Goal: Communication & Community: Answer question/provide support

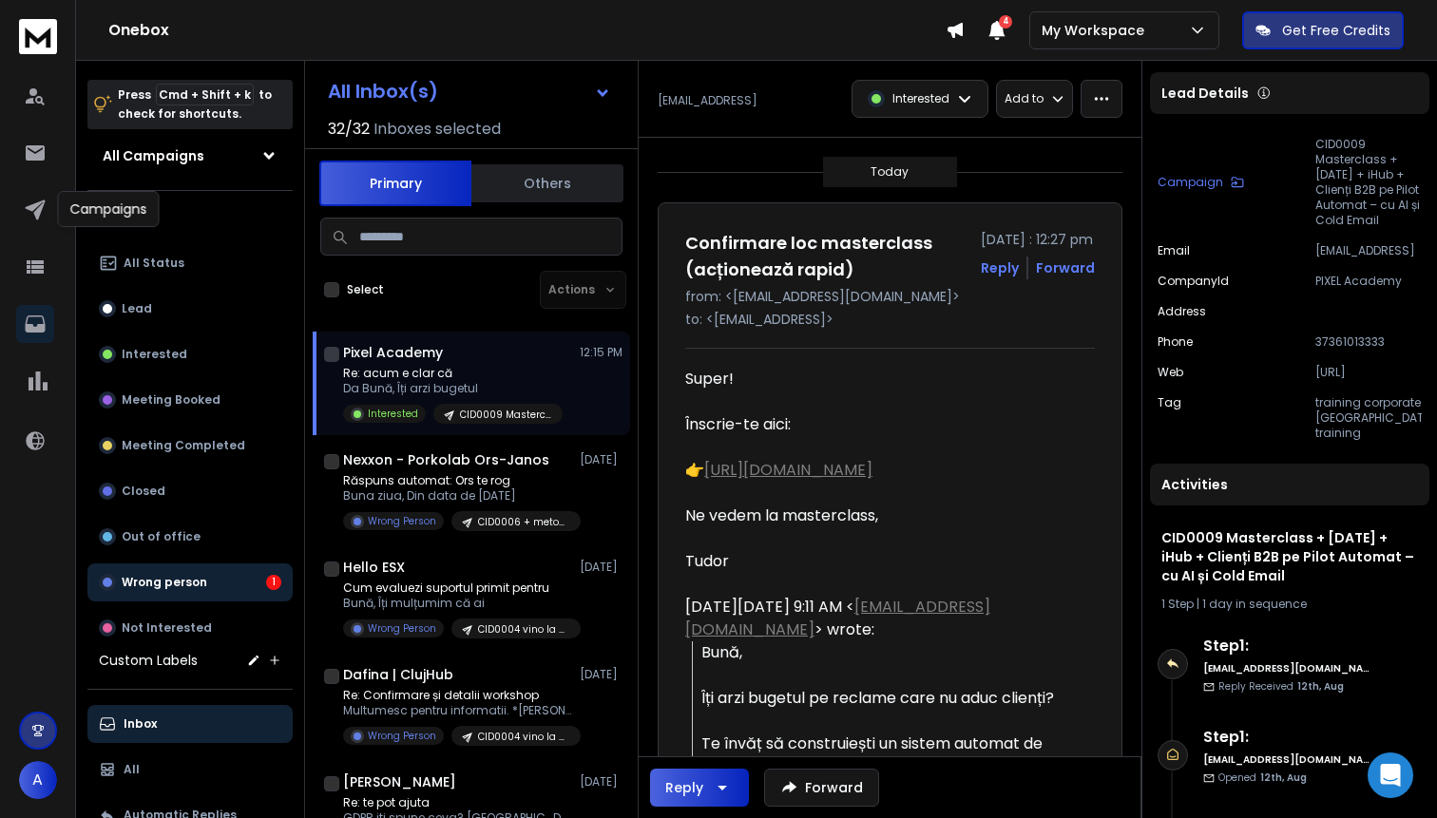
scroll to position [661, 0]
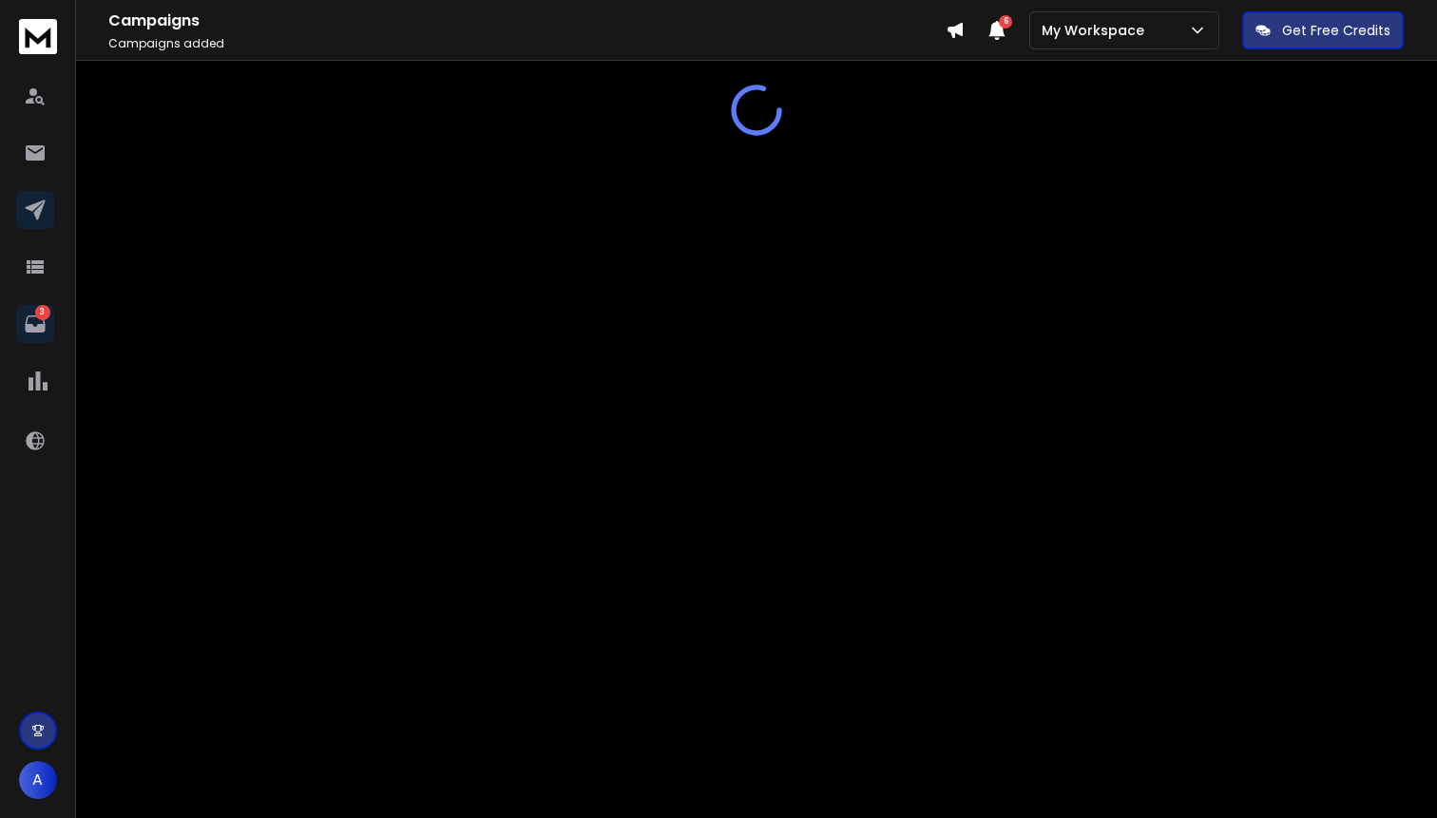
click at [36, 321] on icon at bounding box center [35, 324] width 23 height 23
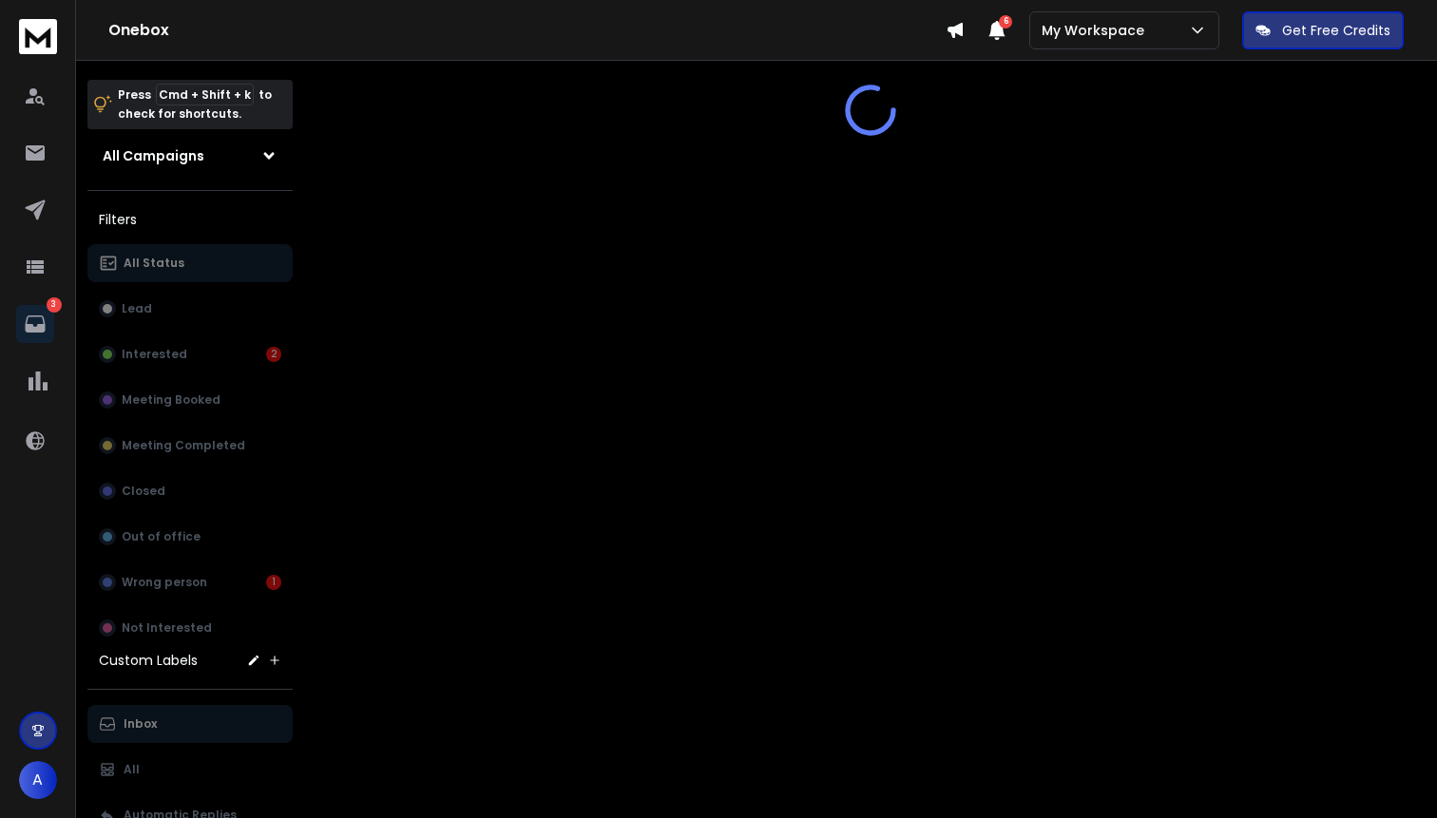
click at [179, 581] on div "All Status Lead Interested 2 Meeting Booked Meeting Completed Closed Out of off…" at bounding box center [189, 445] width 205 height 403
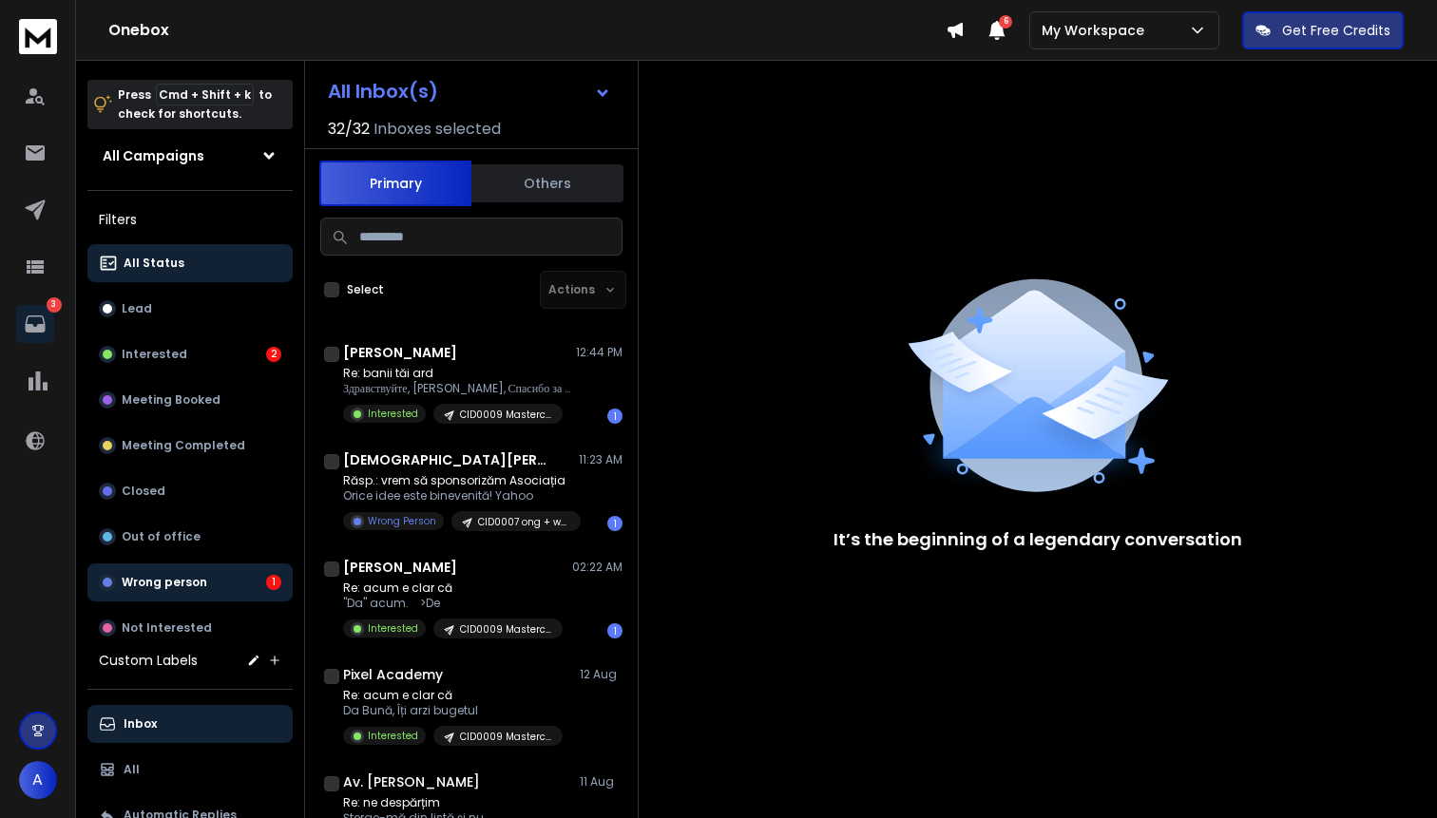
click at [186, 582] on p "Wrong person" at bounding box center [165, 582] width 86 height 15
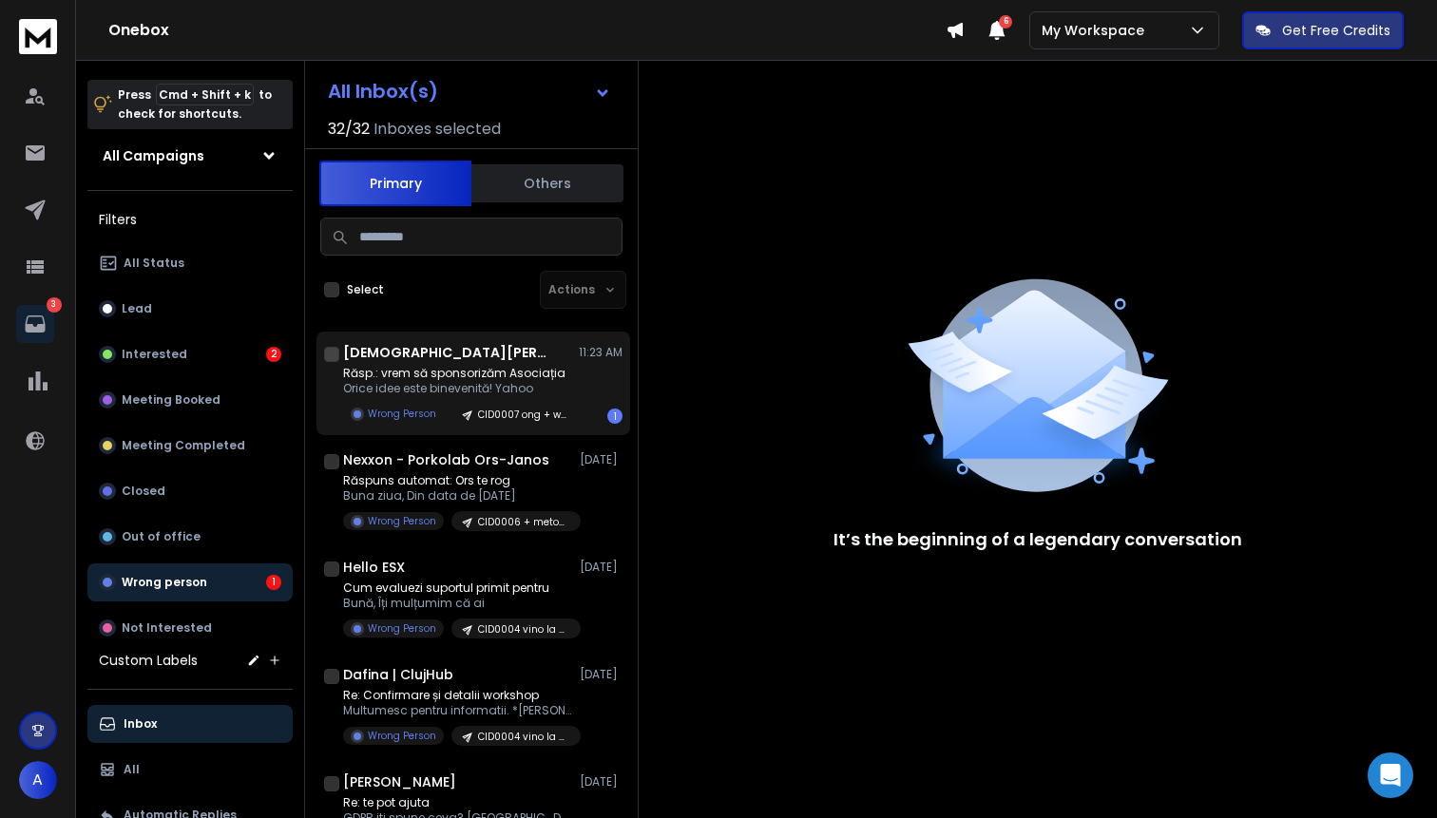
click at [541, 399] on div "Răsp.: vrem să sponsorizăm Asociația Orice idee este binevenită! Yahoo Wrong Pe…" at bounding box center [462, 395] width 238 height 58
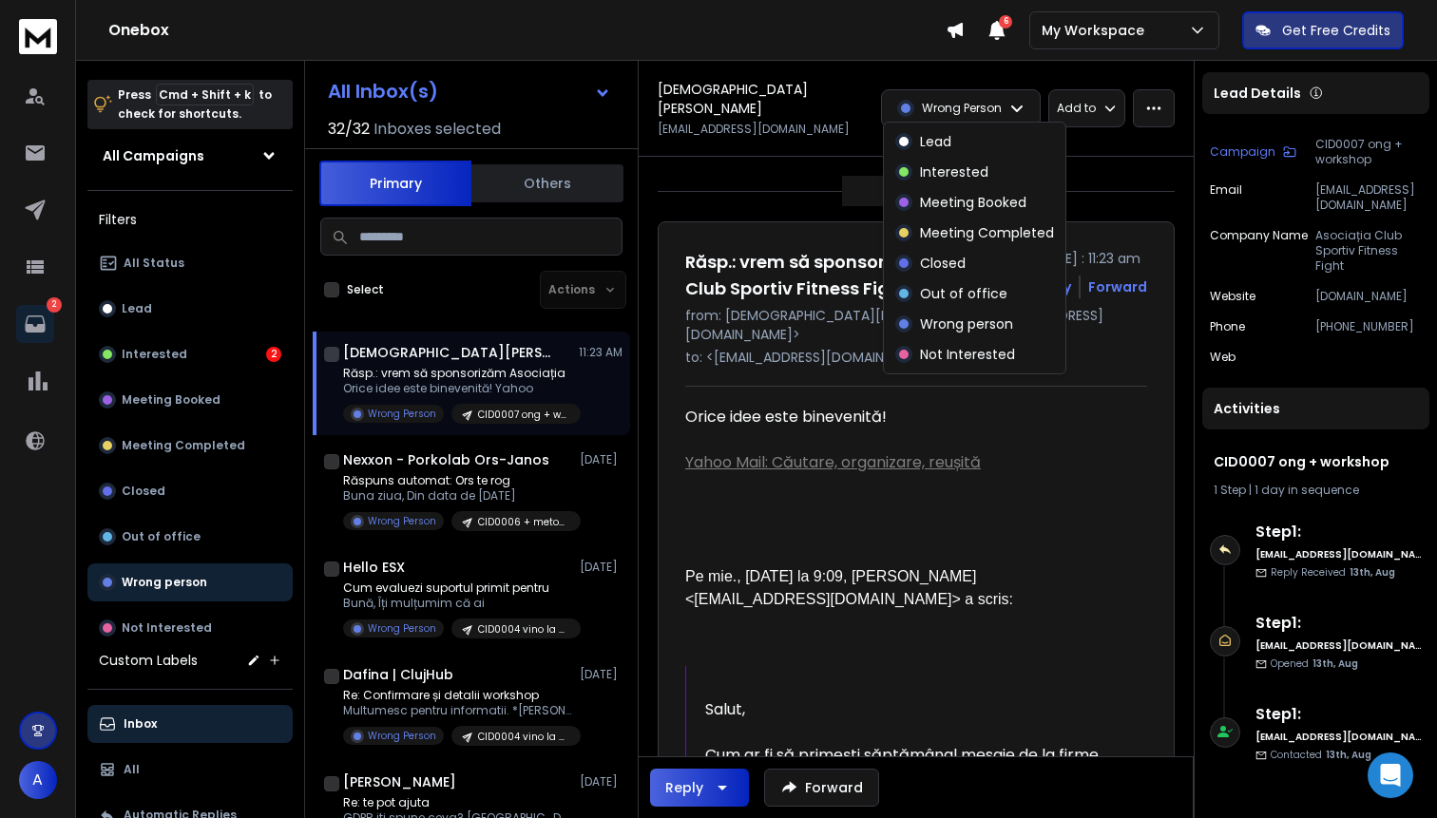
click at [969, 101] on p "Wrong Person" at bounding box center [962, 108] width 80 height 15
click at [972, 165] on p "Interested" at bounding box center [954, 171] width 68 height 19
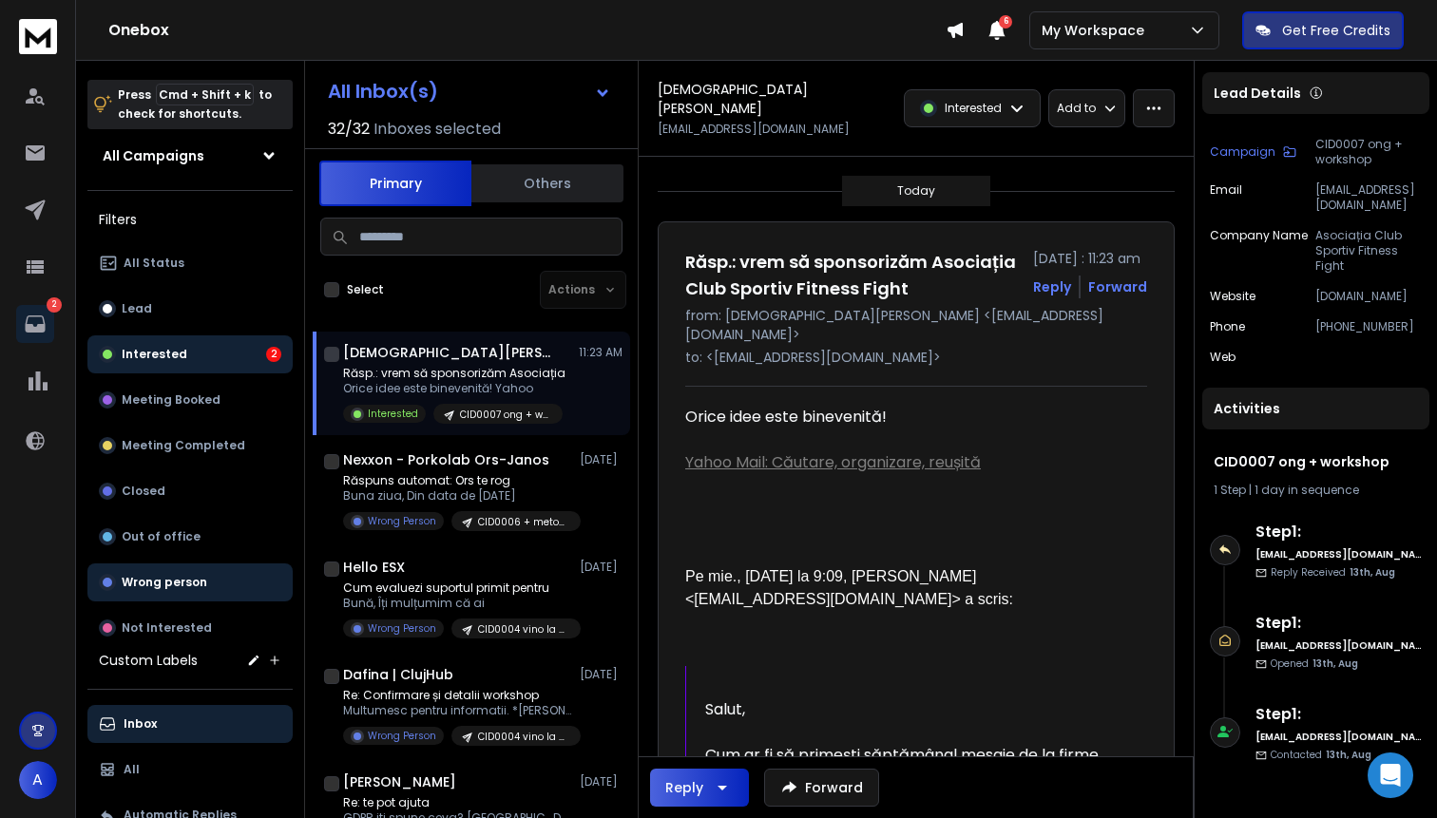
click at [241, 350] on button "Interested 2" at bounding box center [189, 354] width 205 height 38
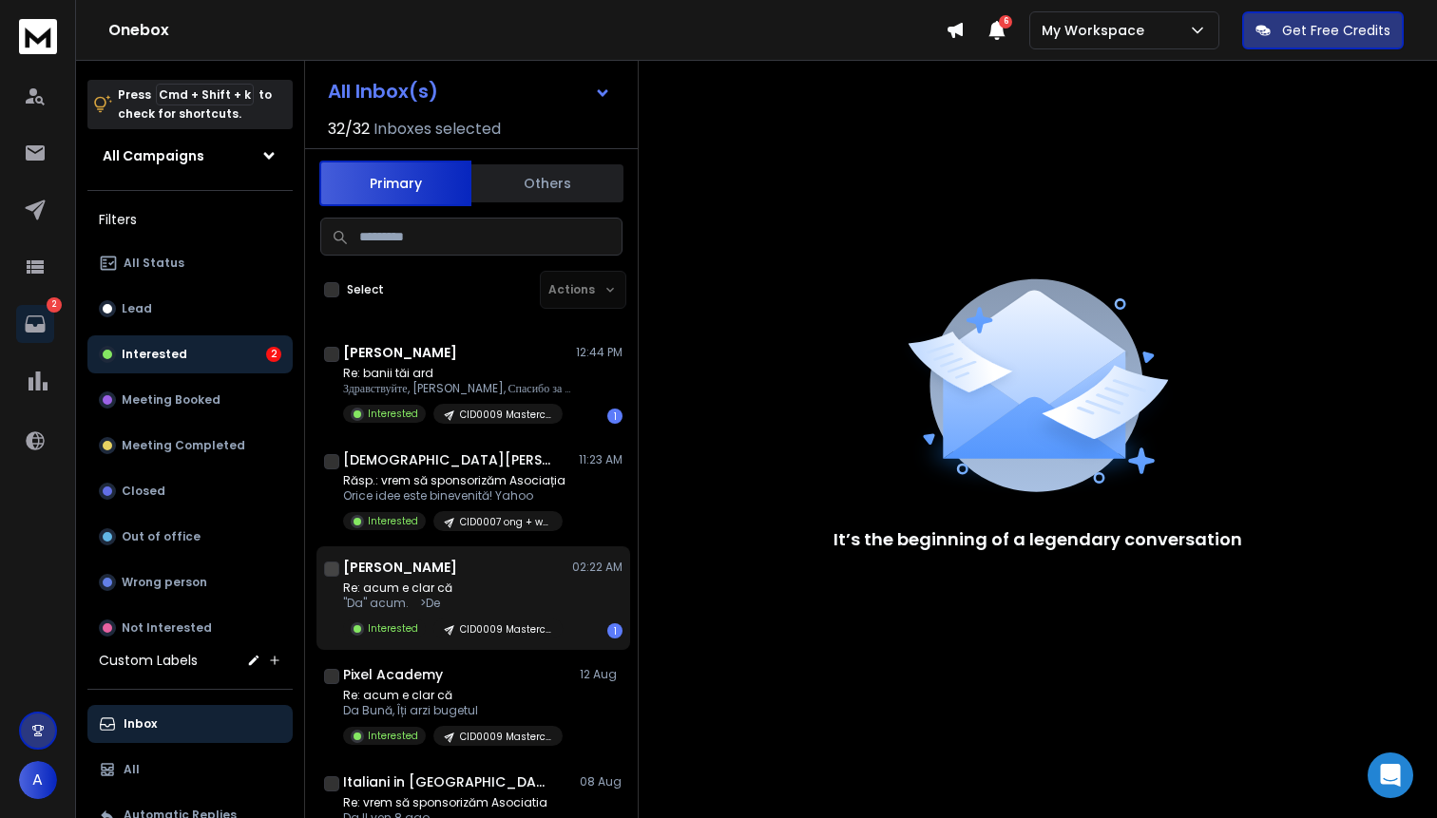
click at [504, 604] on p ""Da" acum. >De" at bounding box center [452, 603] width 219 height 15
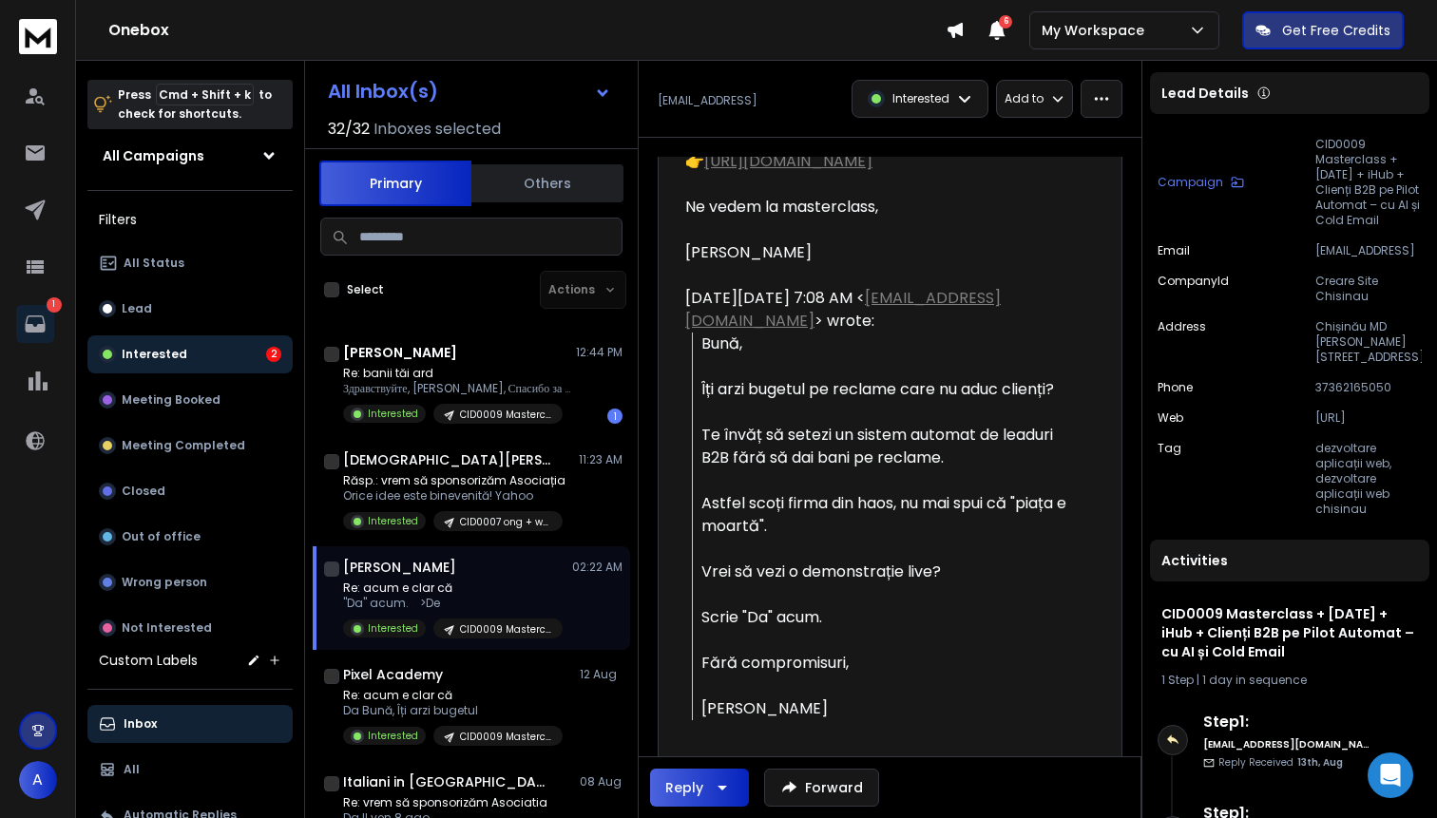
scroll to position [455, 0]
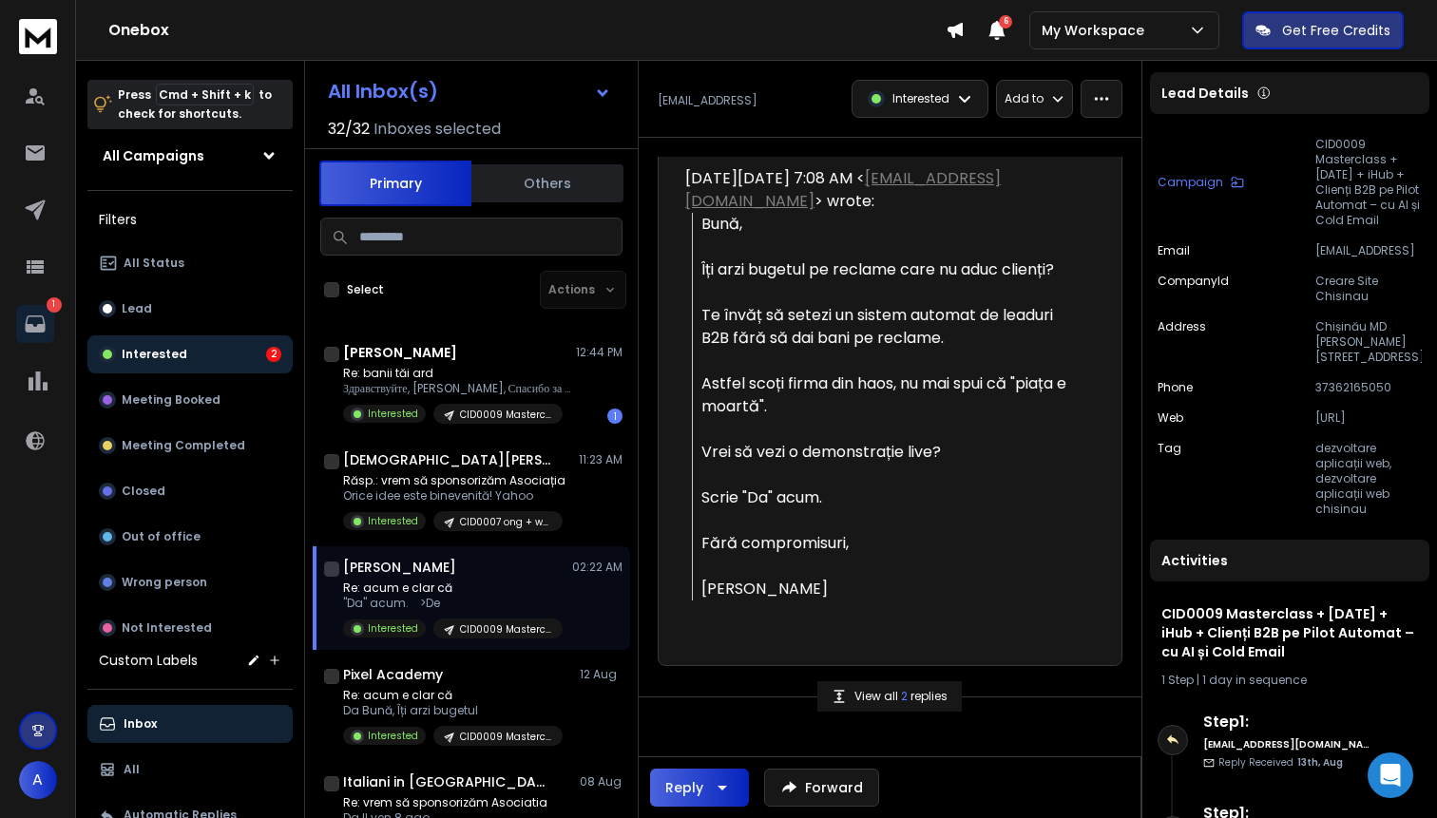
click at [1353, 274] on p "Creare Site Chisinau" at bounding box center [1368, 289] width 106 height 30
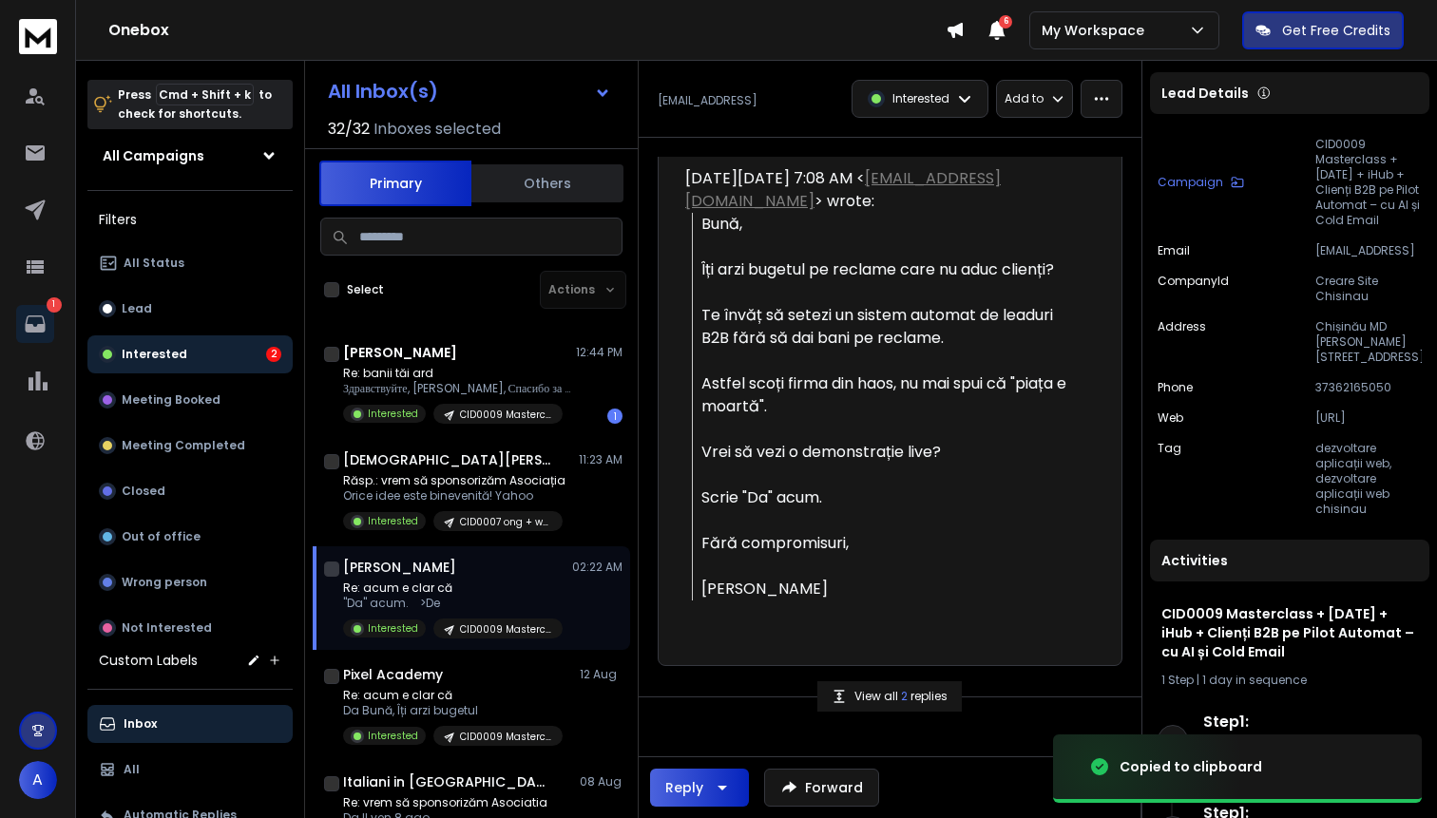
click at [1353, 441] on p "dezvoltare aplicații web, dezvoltare aplicații web chisinau" at bounding box center [1368, 479] width 106 height 76
click at [1354, 410] on p "https://www.promobiz.md/" at bounding box center [1368, 417] width 106 height 15
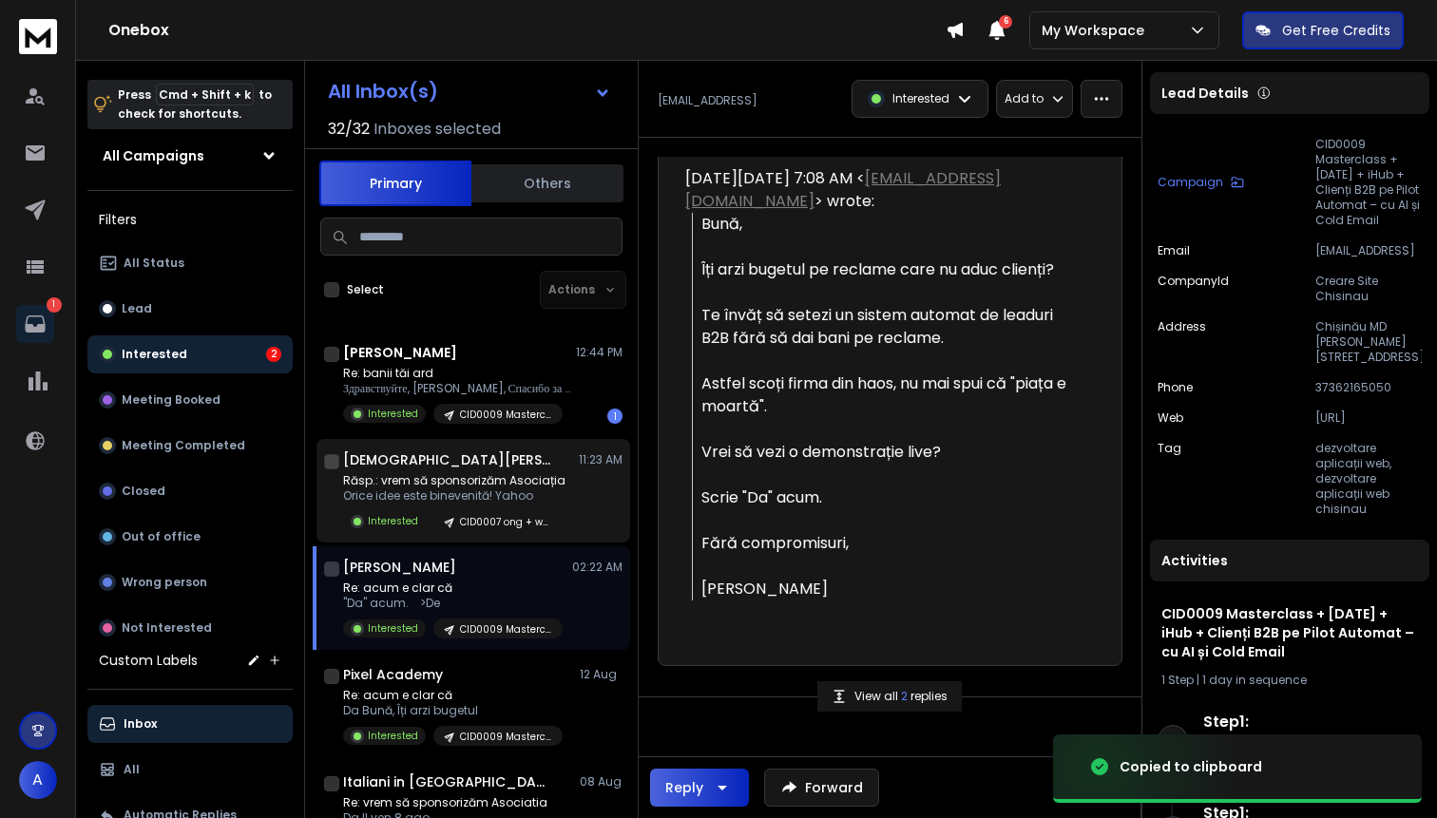
click at [487, 462] on div "stoian dan 11:23 AM" at bounding box center [482, 459] width 279 height 19
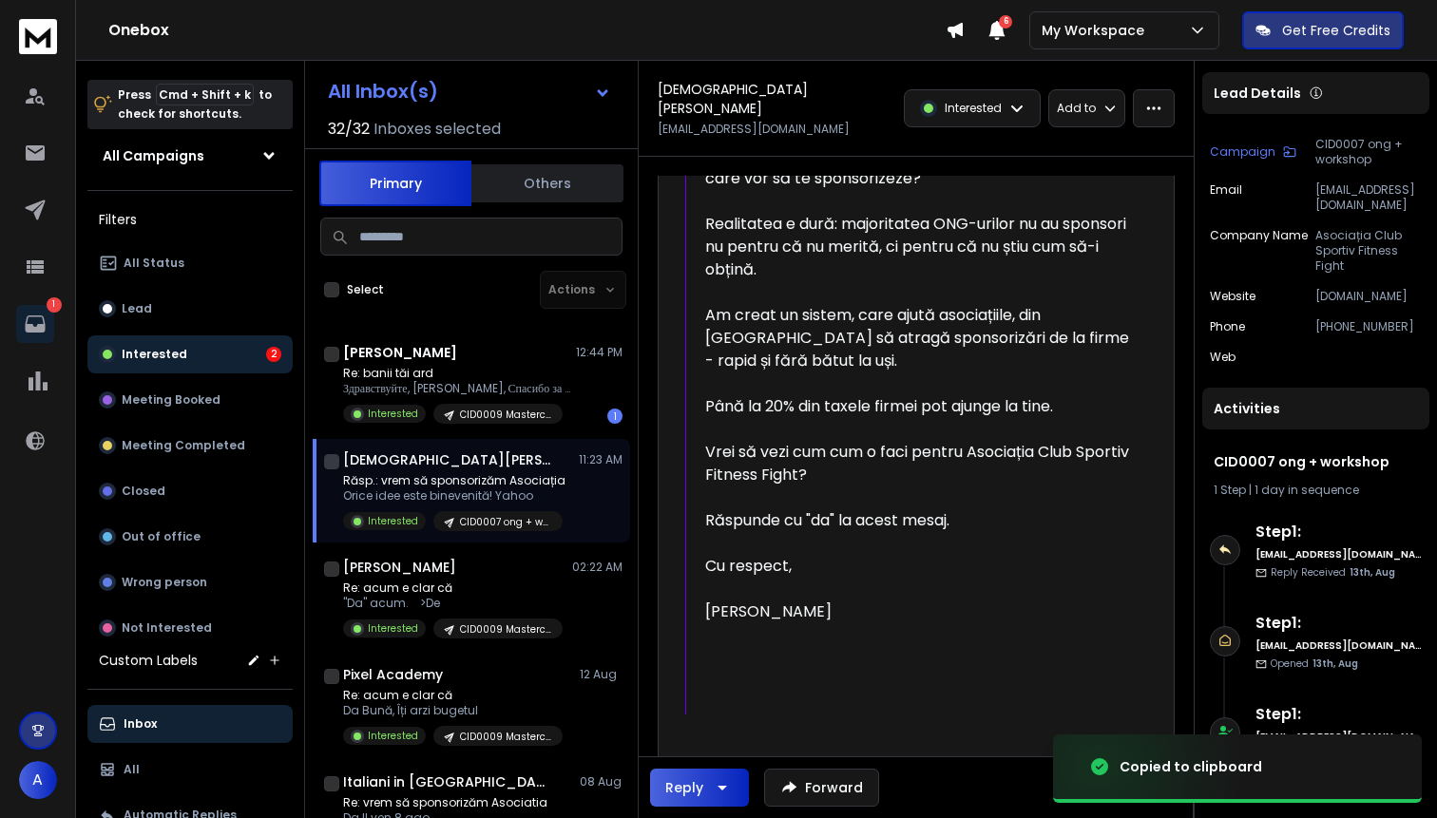
scroll to position [744, 0]
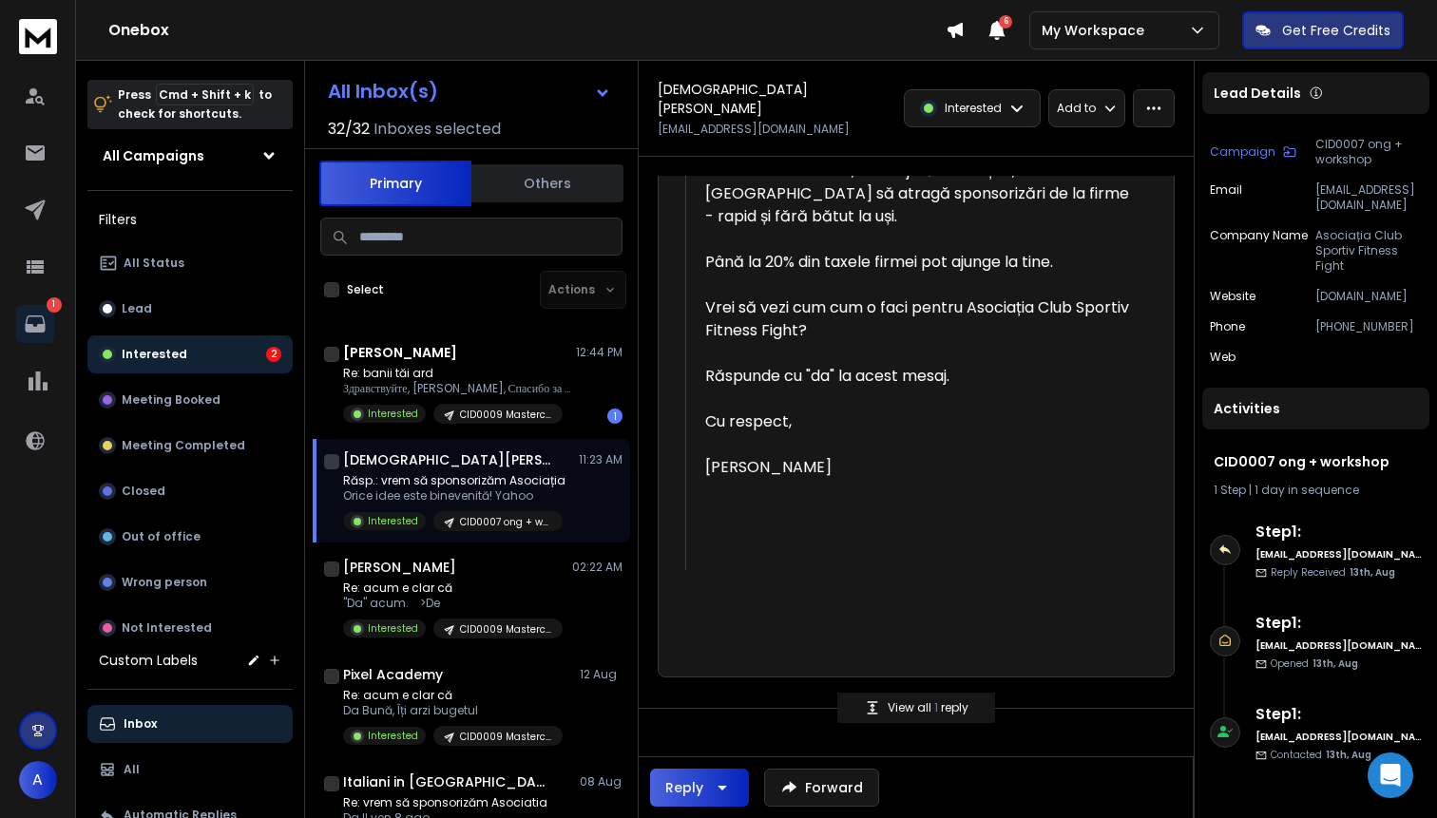
click at [940, 699] on span "1" at bounding box center [937, 707] width 7 height 16
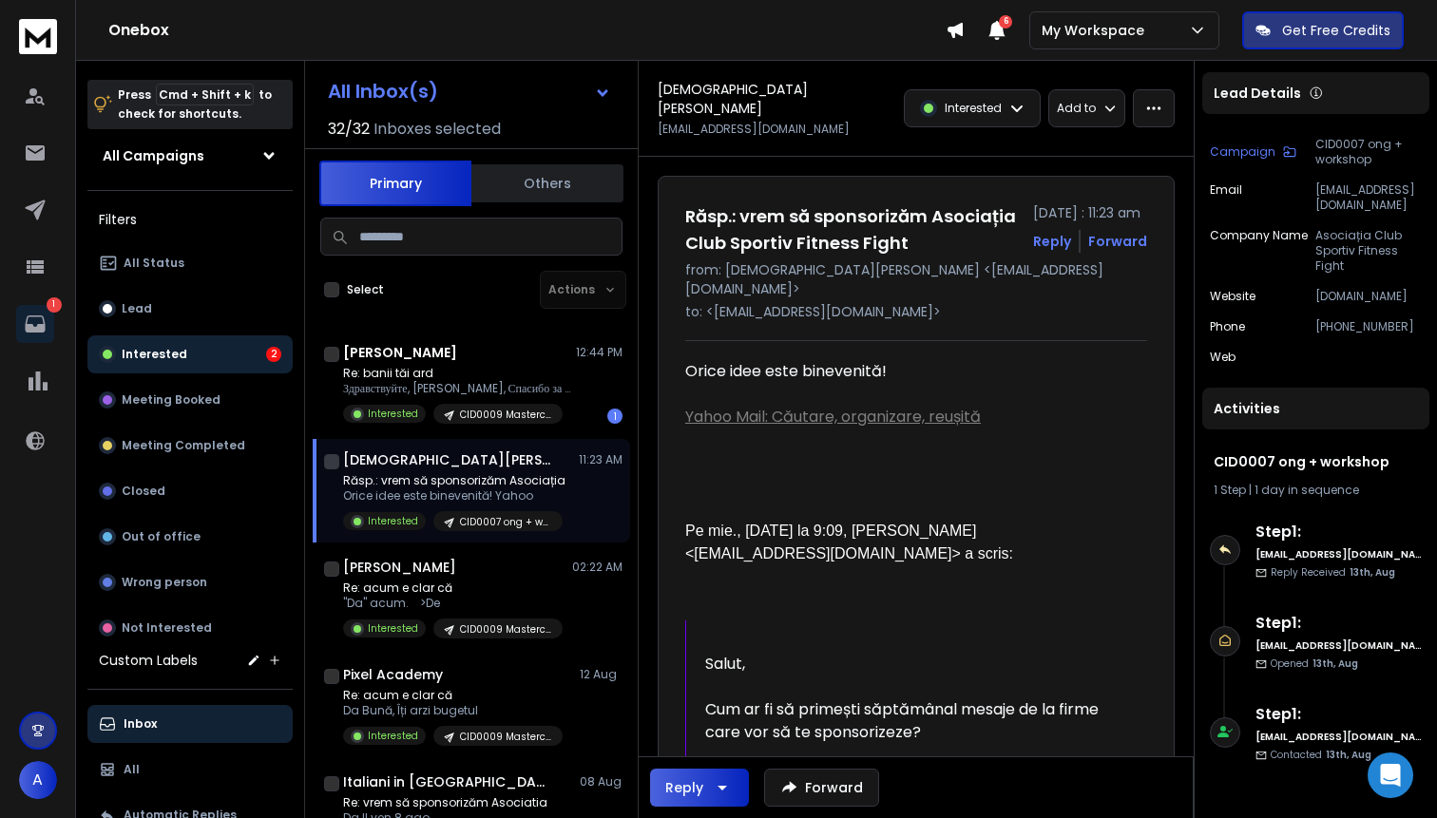
scroll to position [0, 0]
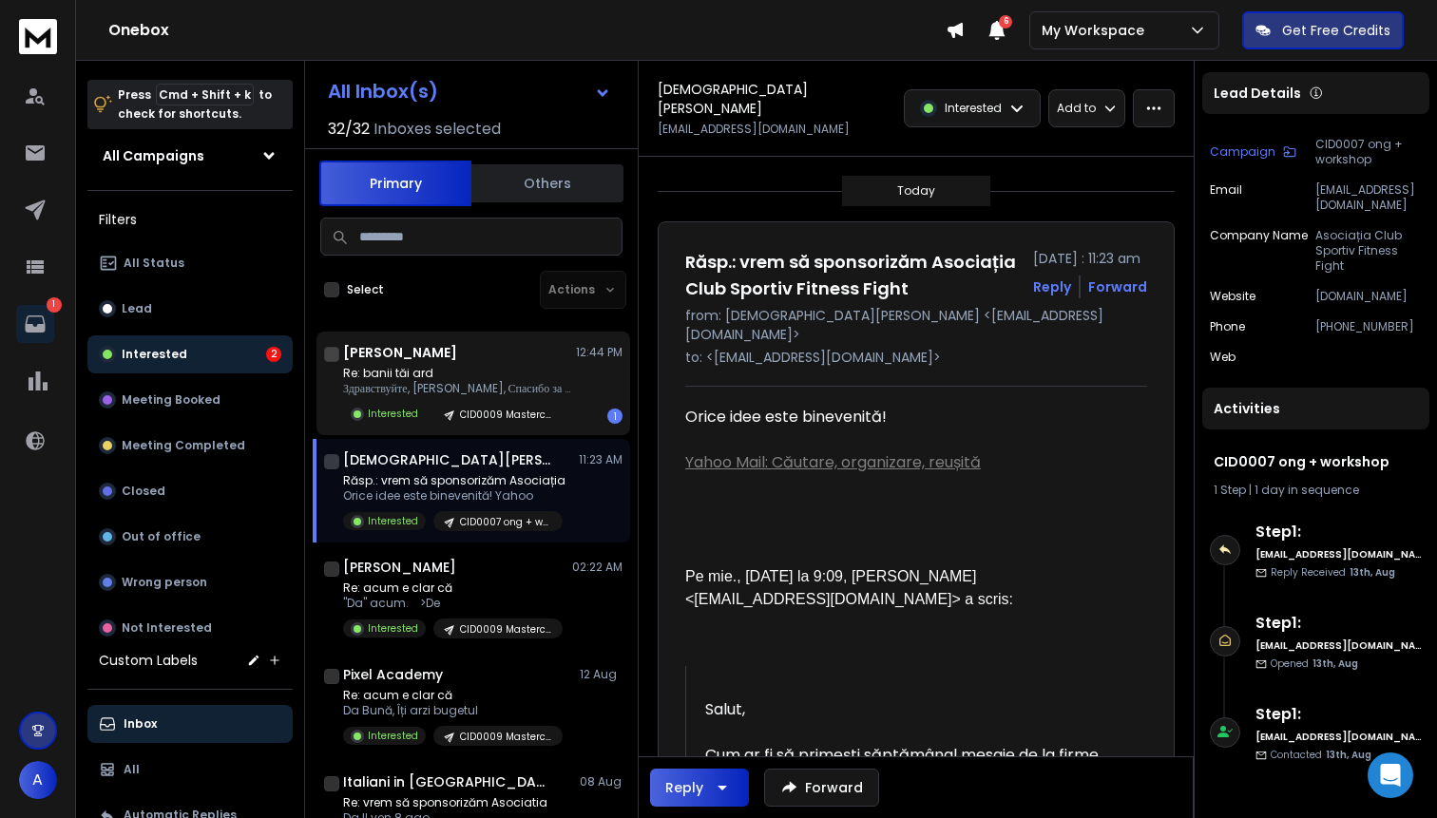
click at [491, 371] on p "Re: banii tăi ard" at bounding box center [457, 373] width 228 height 15
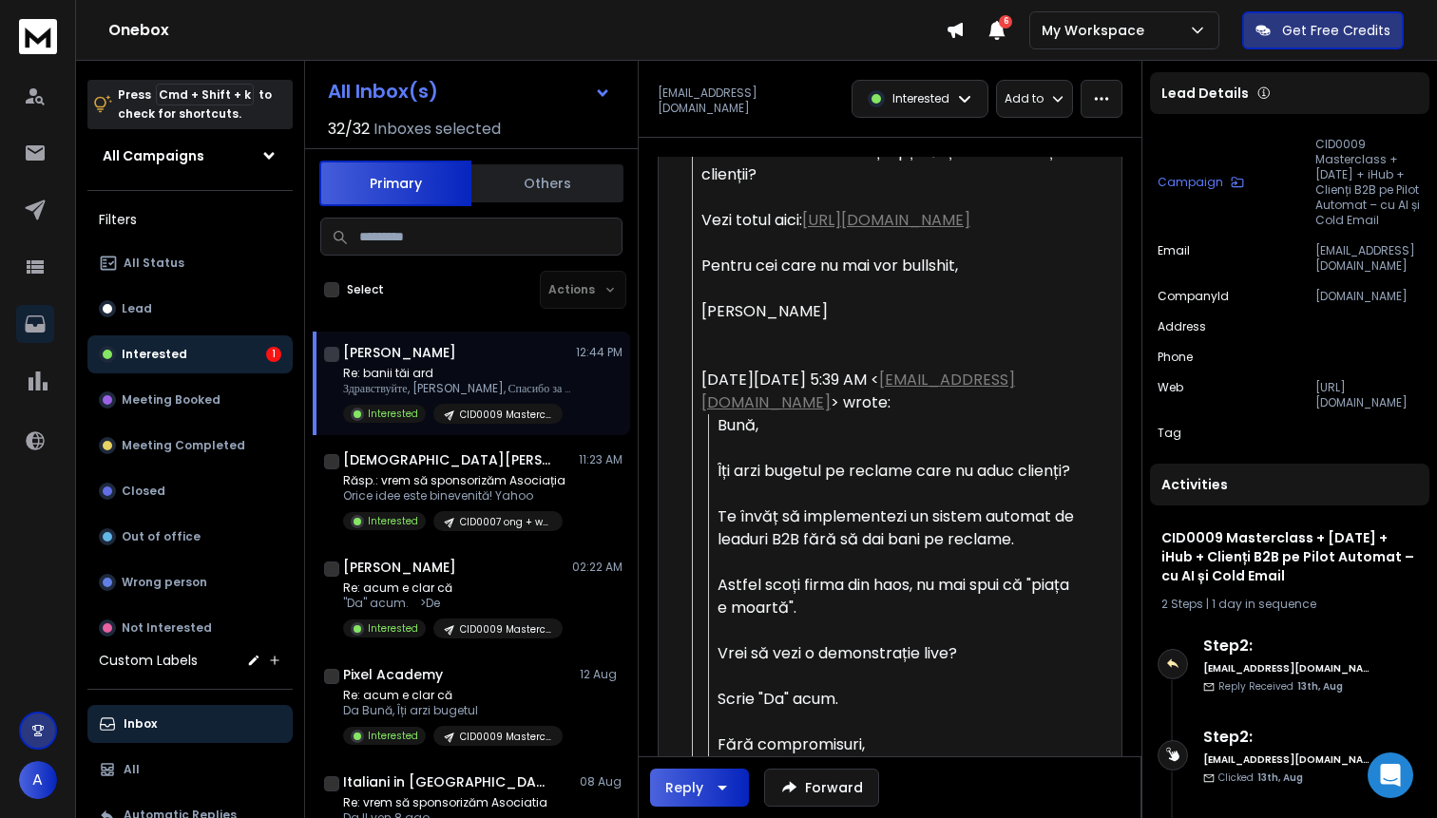
scroll to position [1071, 0]
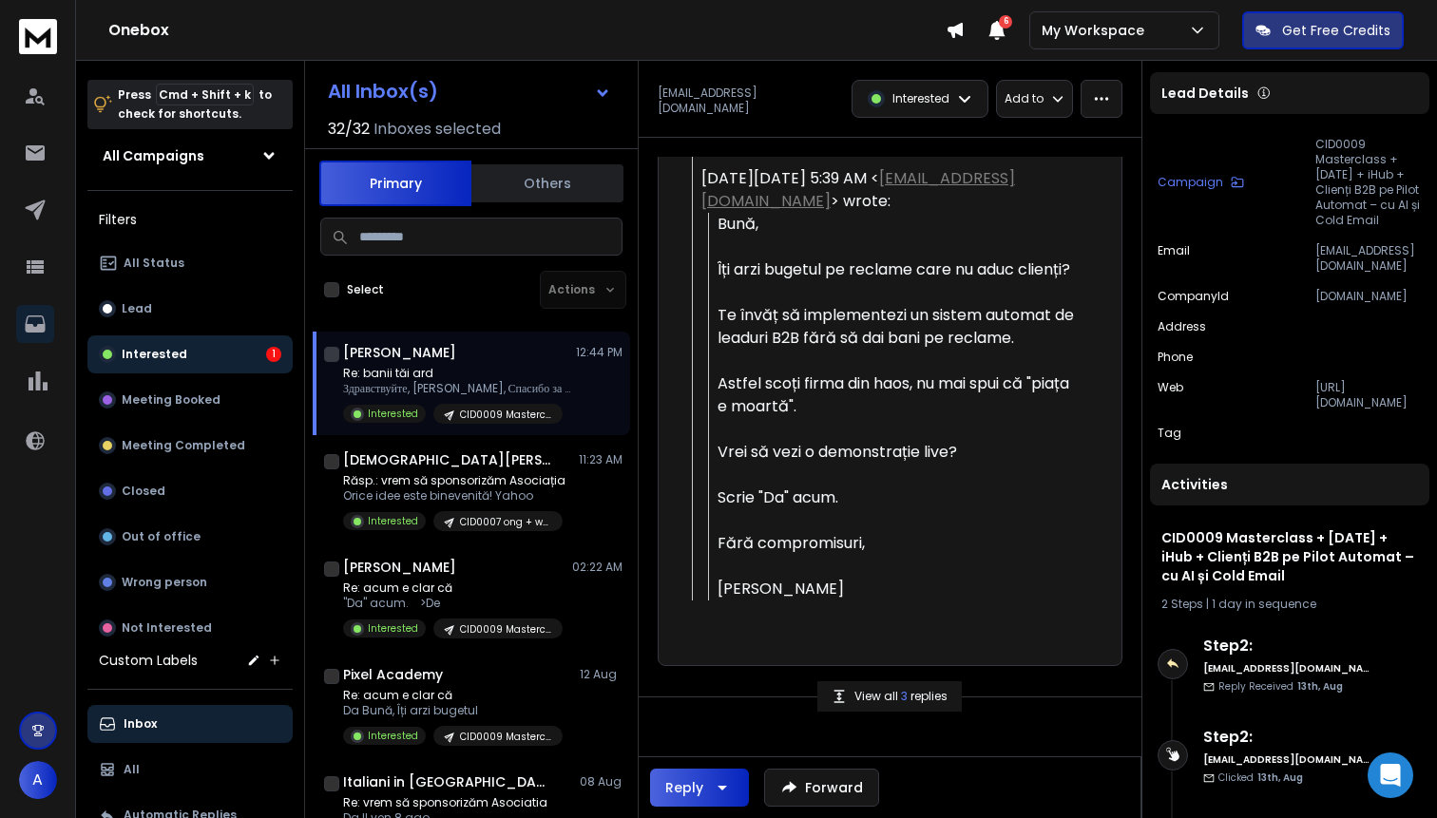
click at [903, 694] on span "3" at bounding box center [906, 696] width 10 height 16
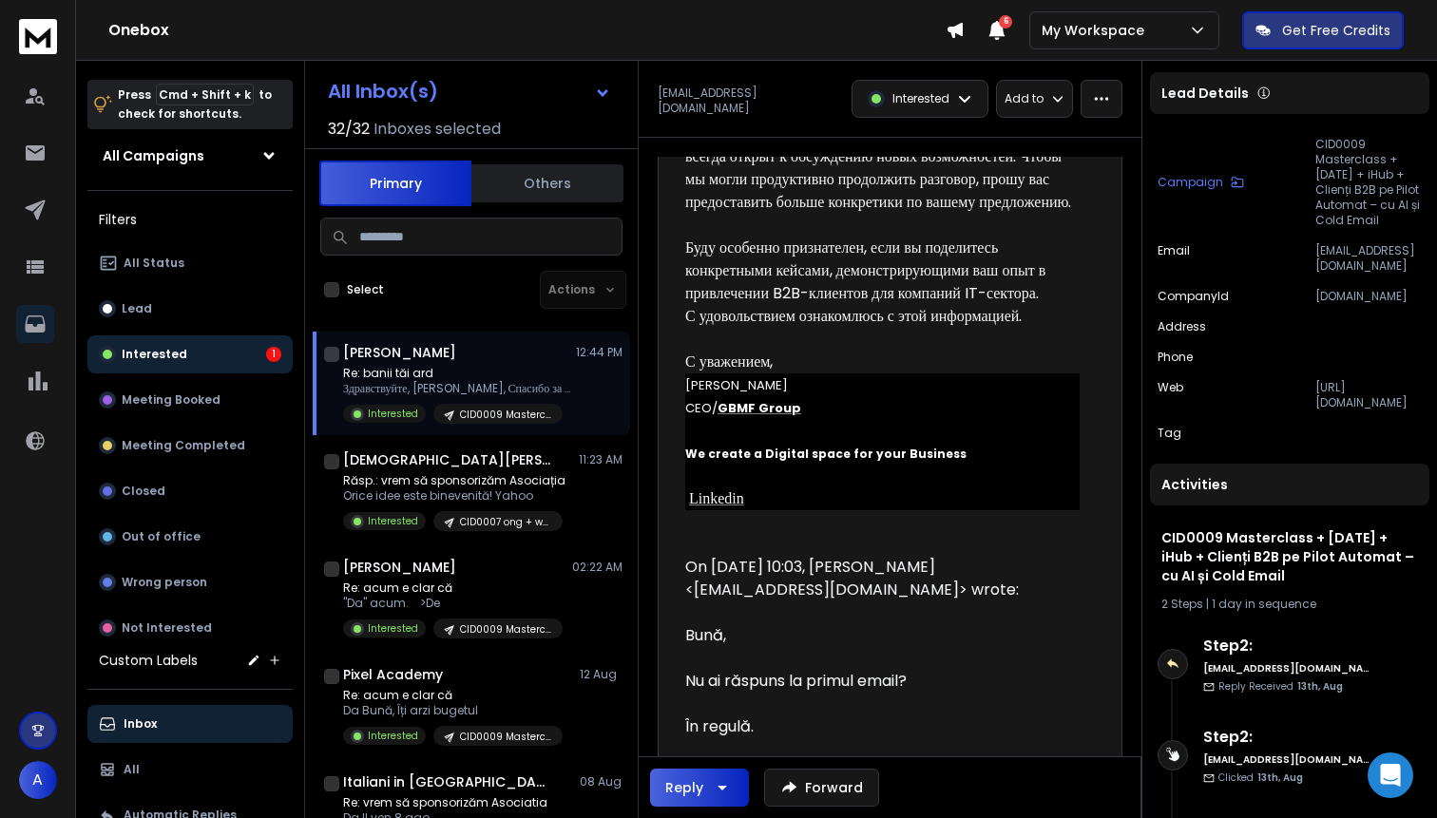
scroll to position [1881, 0]
drag, startPoint x: 811, startPoint y: 524, endPoint x: 717, endPoint y: 521, distance: 94.1
click at [716, 416] on div "CEO / GBMF Group" at bounding box center [882, 404] width 394 height 23
copy font "GBMF Group"
click at [725, 504] on font "Linkedin" at bounding box center [716, 495] width 55 height 16
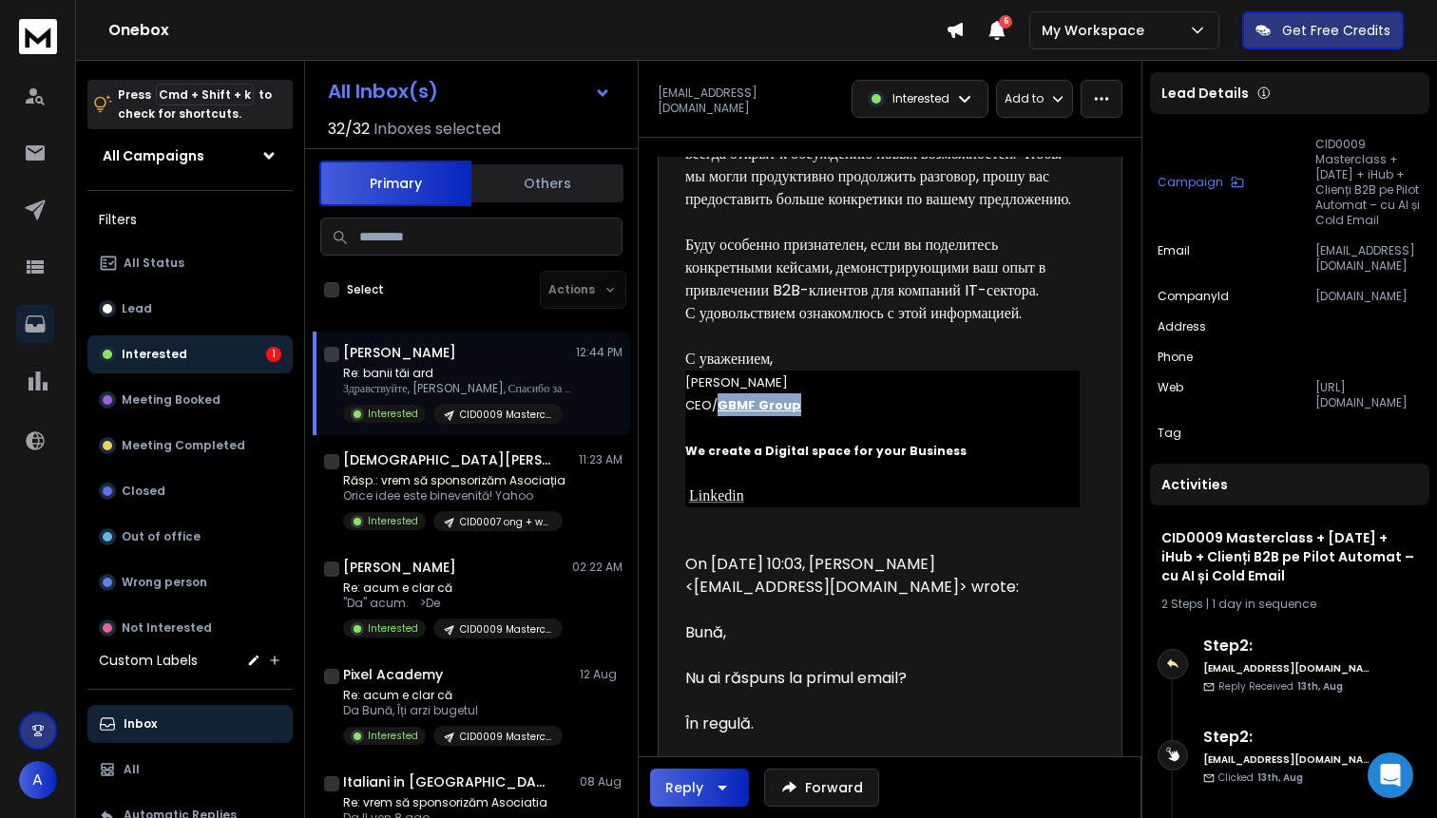
click at [226, 347] on button "Interested 1" at bounding box center [189, 354] width 205 height 38
click at [425, 366] on p "Re: banii tăi ard" at bounding box center [457, 373] width 228 height 15
click at [743, 391] on font "Pavel Russu" at bounding box center [736, 382] width 103 height 18
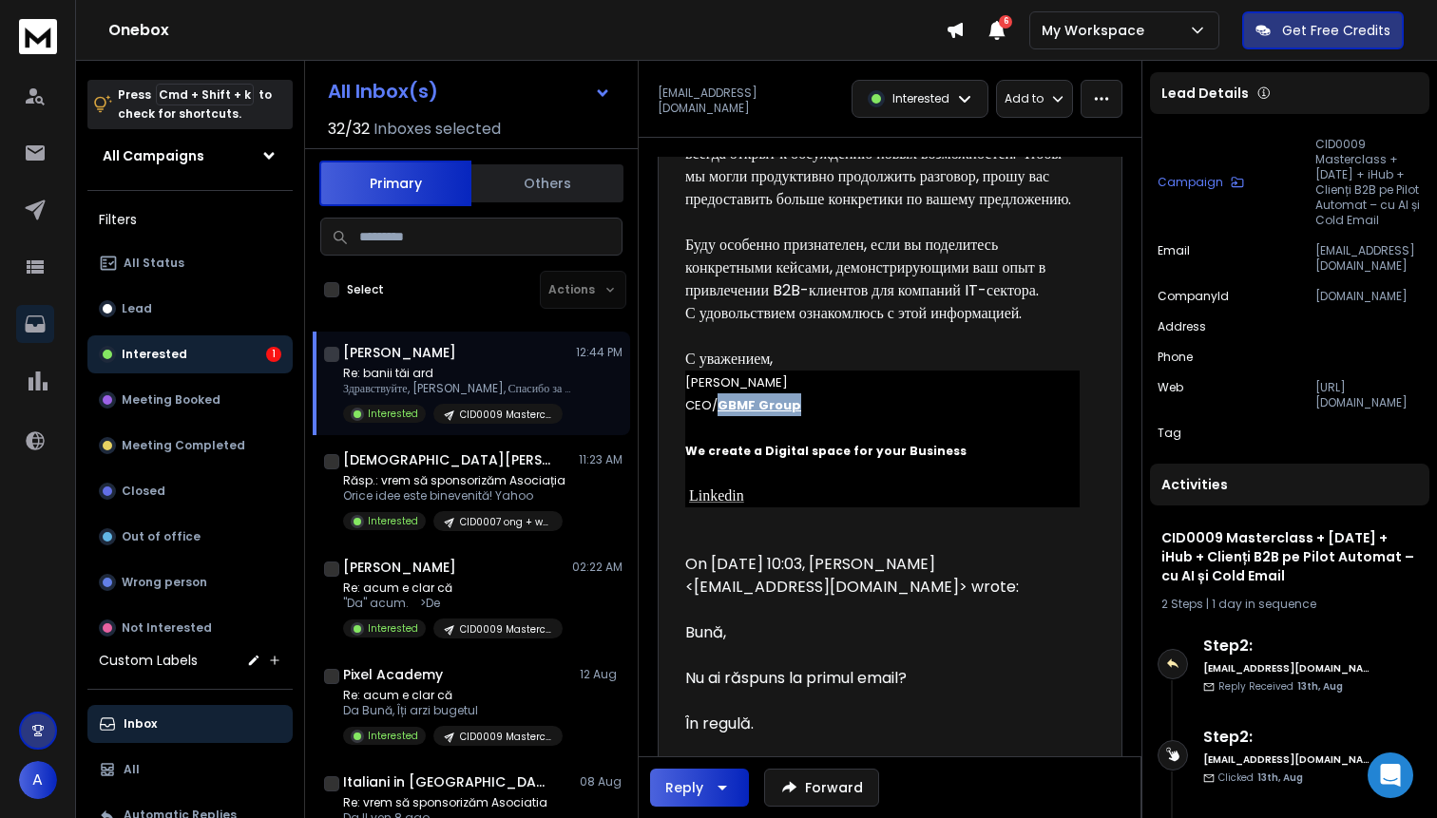
drag, startPoint x: 813, startPoint y: 530, endPoint x: 718, endPoint y: 529, distance: 95.0
click at [718, 416] on div "CEO / GBMF Group" at bounding box center [882, 404] width 394 height 23
copy font "GBMF Group"
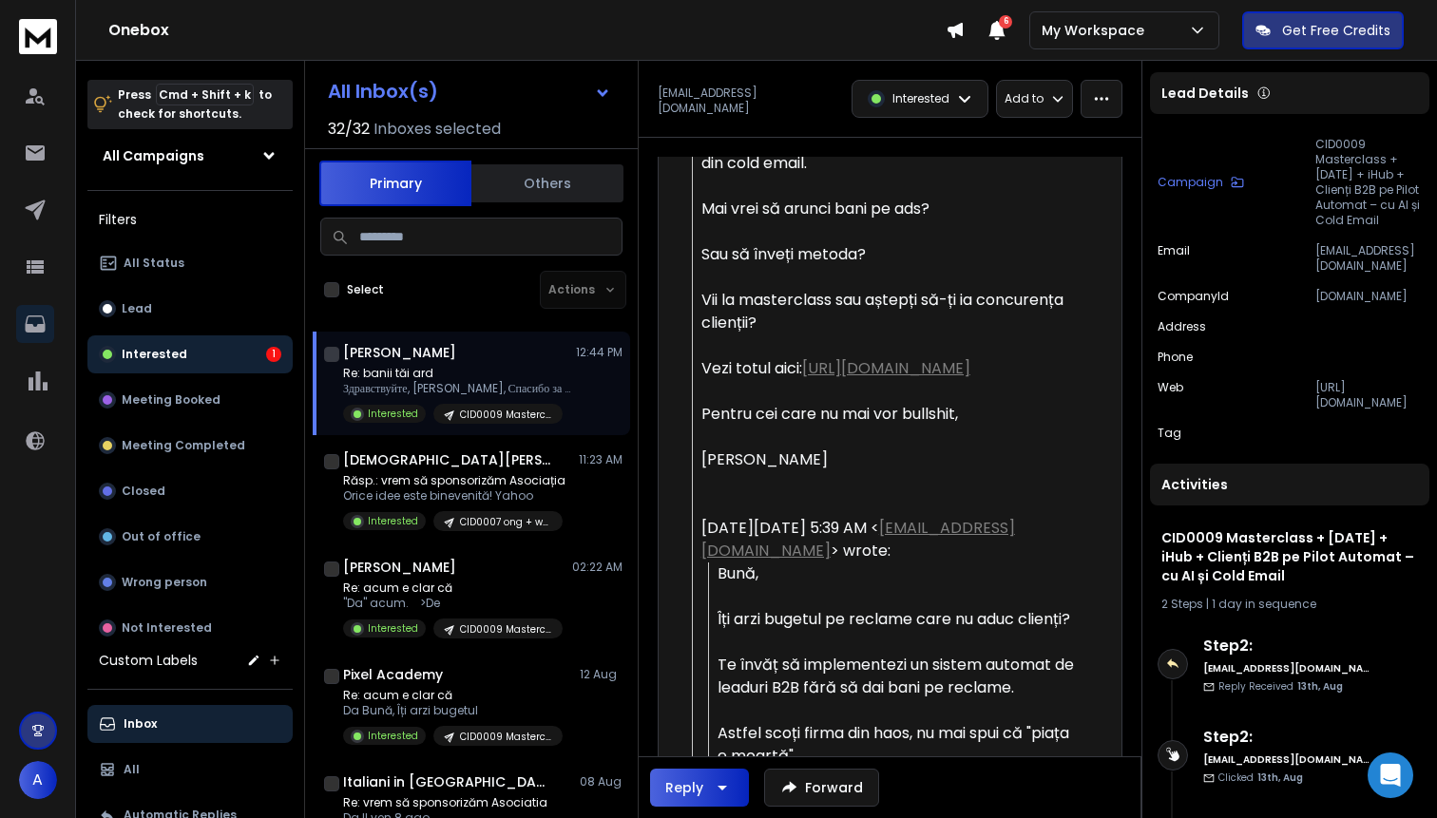
scroll to position [0, 0]
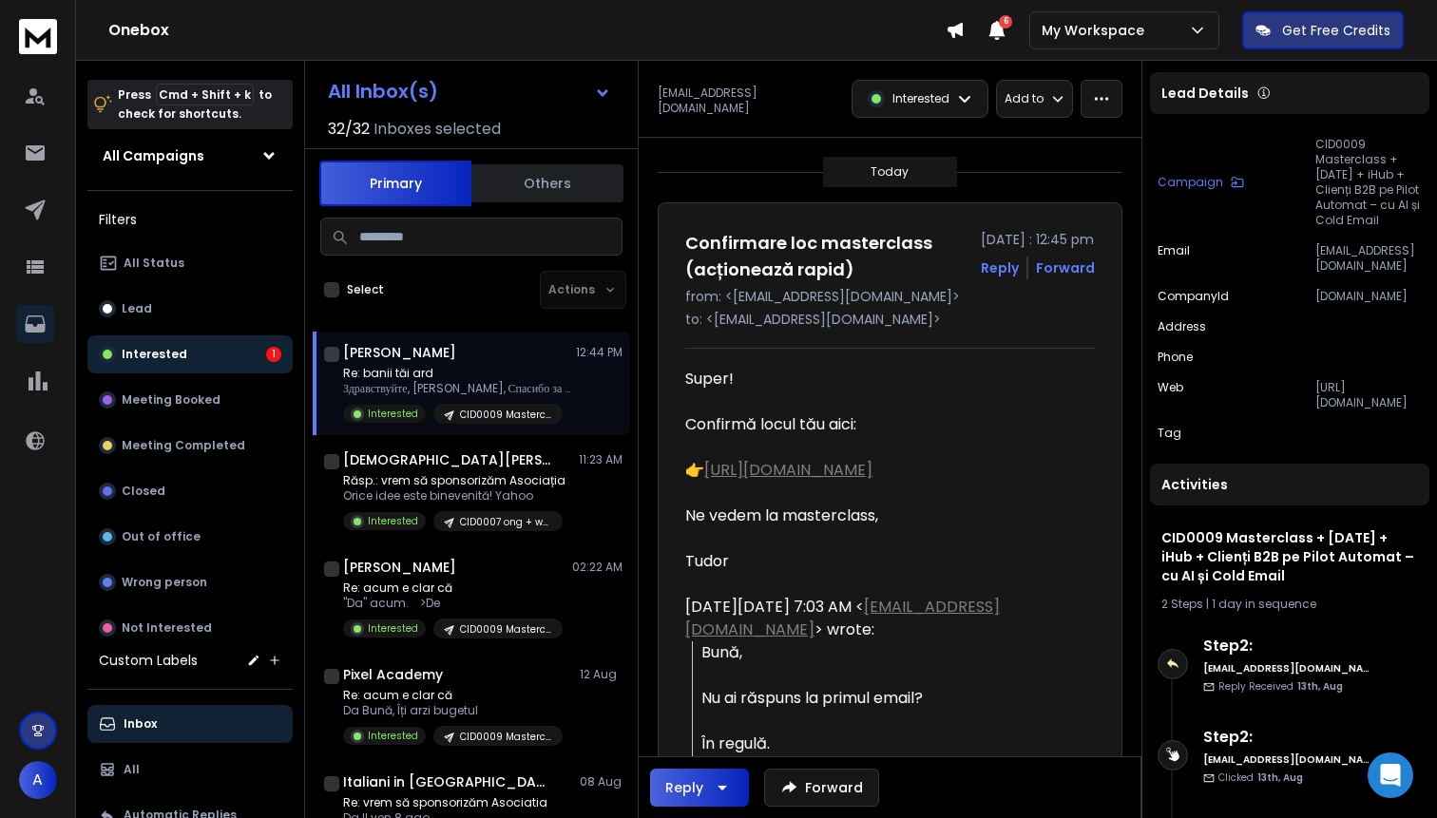
click at [224, 349] on button "Interested 1" at bounding box center [189, 354] width 205 height 38
click at [173, 356] on p "Interested" at bounding box center [155, 354] width 66 height 15
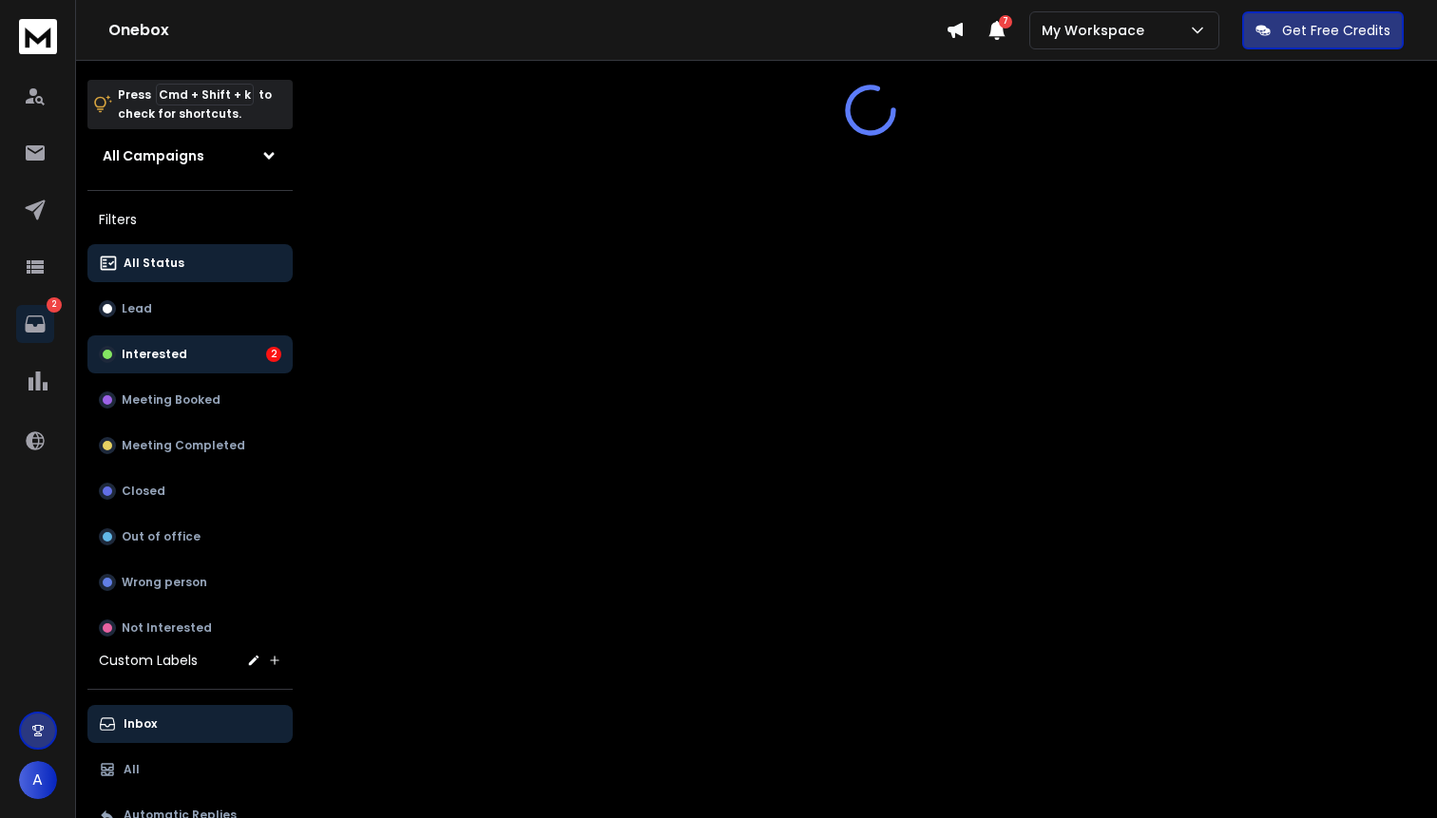
click at [164, 360] on p "Interested" at bounding box center [155, 354] width 66 height 15
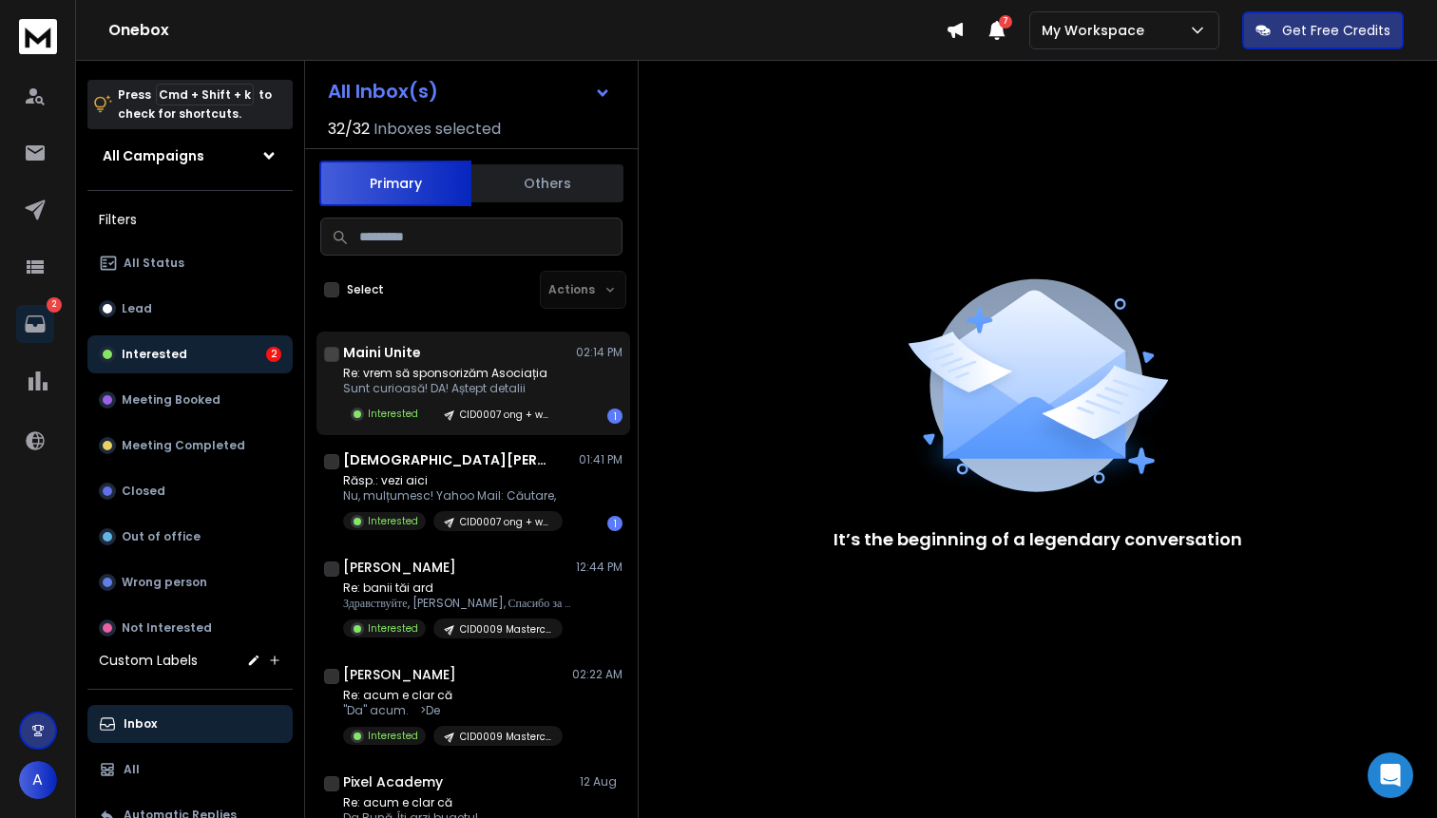
click at [469, 378] on p "Re: vrem să sponsorizăm Asociația" at bounding box center [452, 373] width 219 height 15
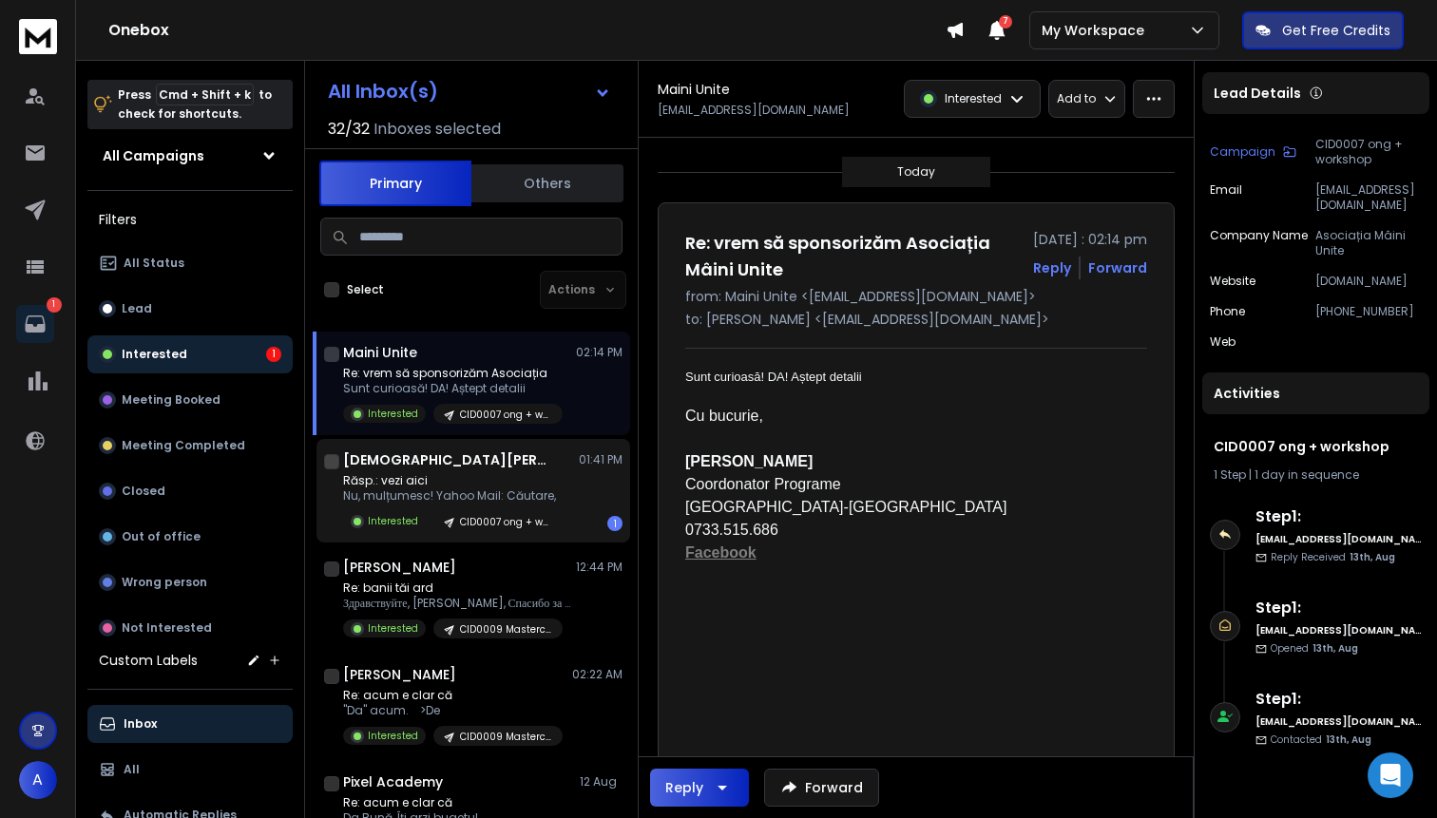
click at [466, 467] on div "stoian dan 01:41 PM" at bounding box center [482, 459] width 279 height 19
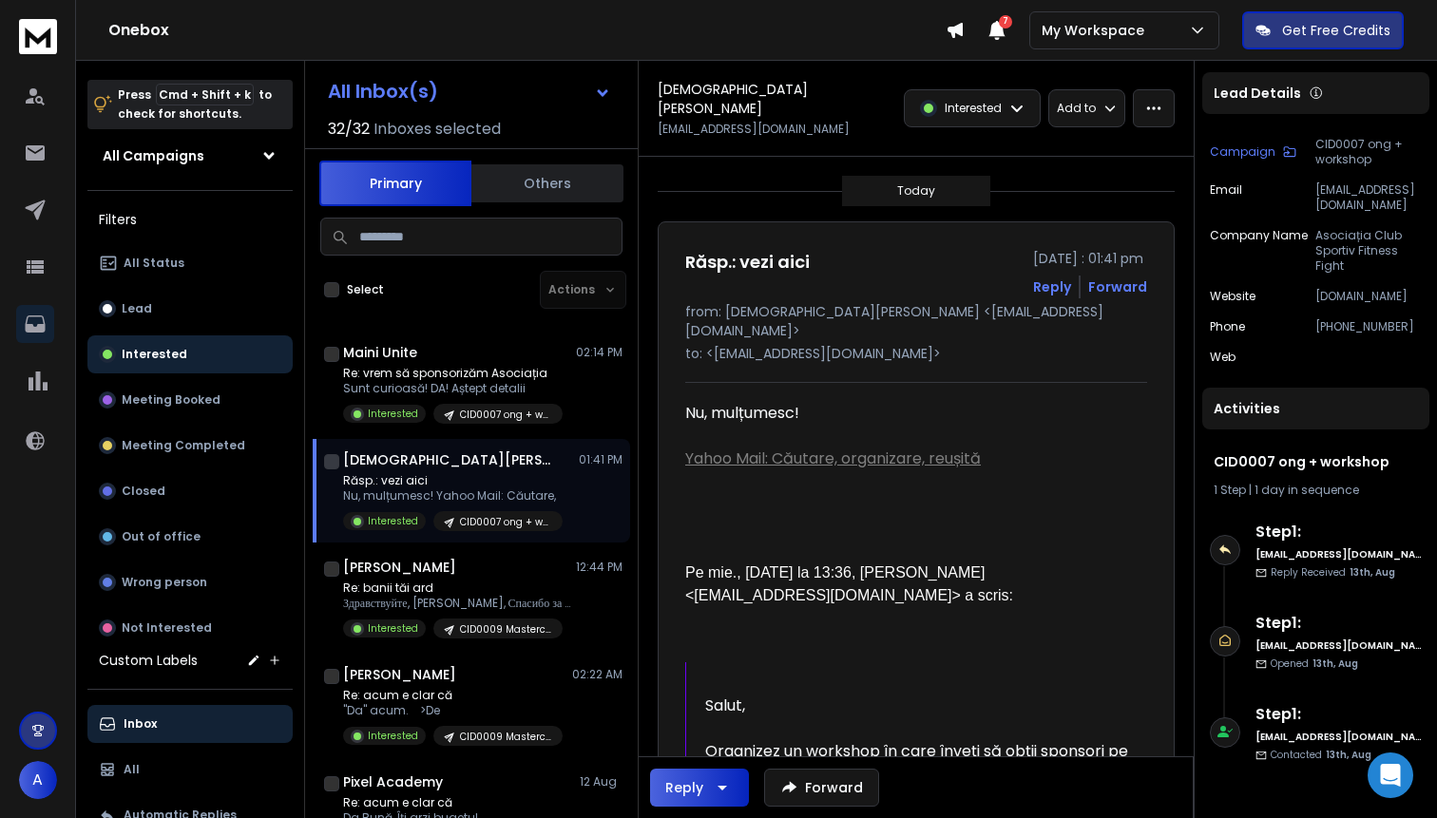
click at [1033, 100] on div "Interested" at bounding box center [972, 108] width 135 height 36
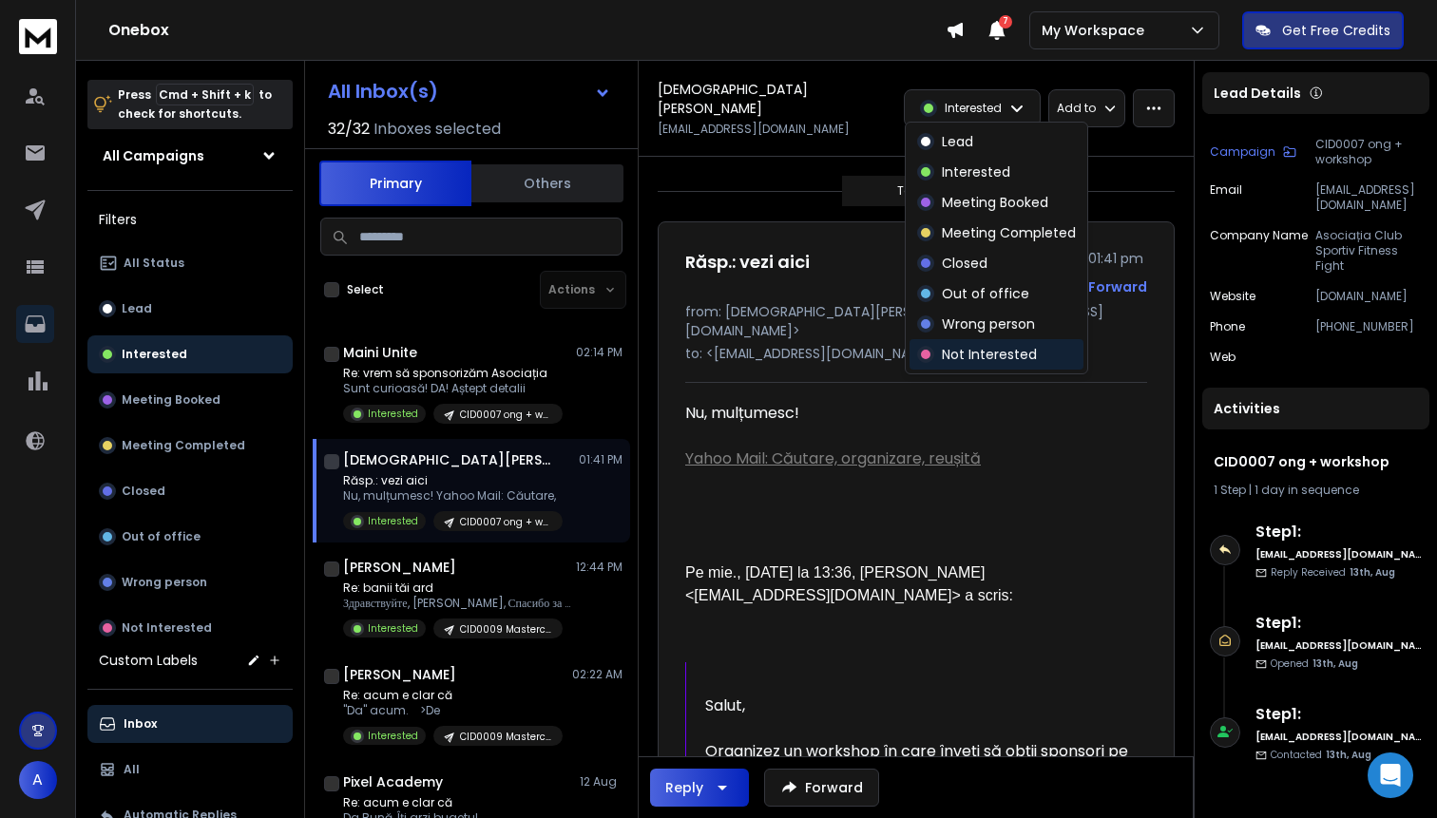
click at [980, 347] on p "Not Interested" at bounding box center [989, 354] width 95 height 19
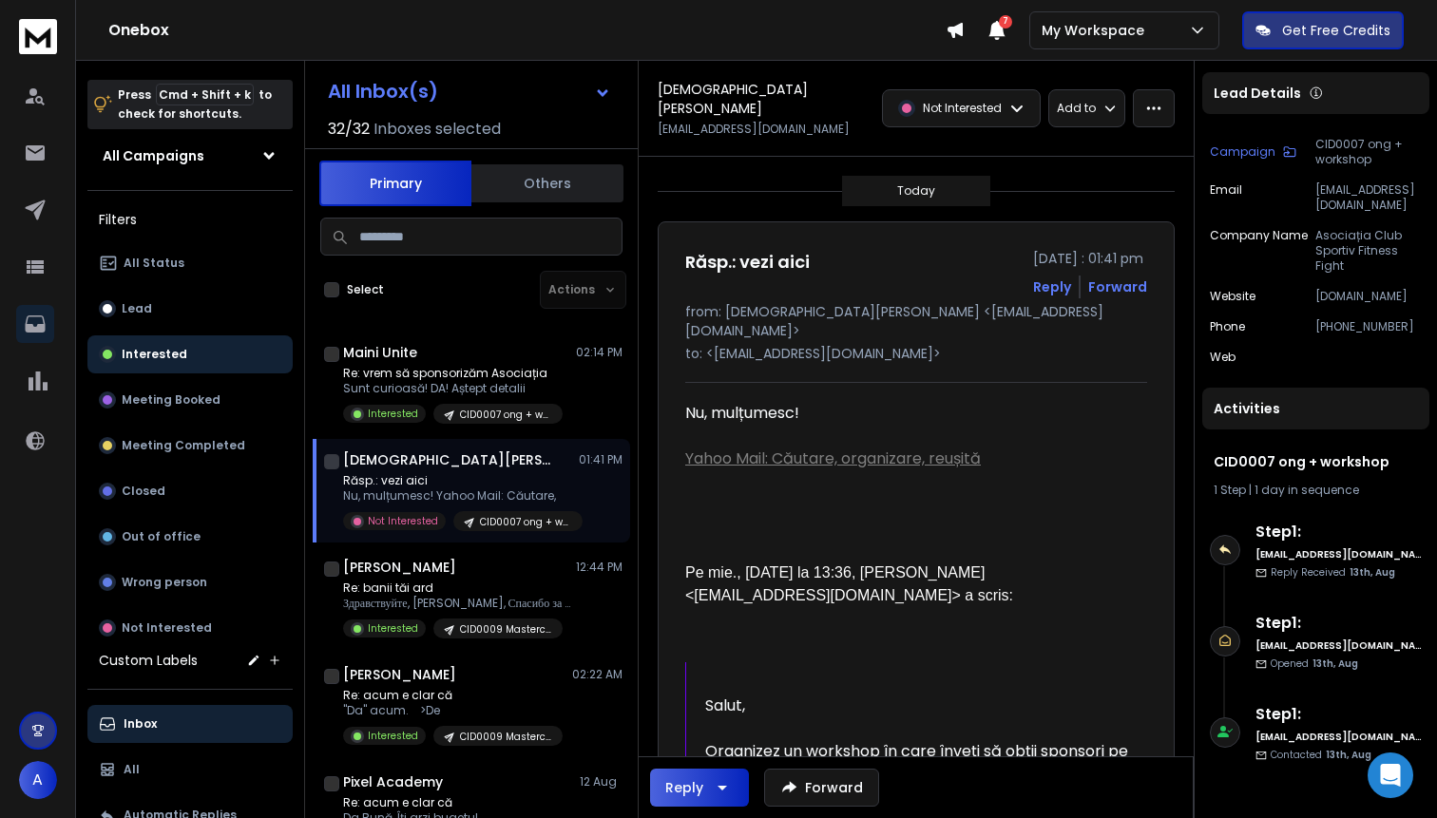
click at [1379, 228] on p "Asociația Club Sportiv Fitness Fight" at bounding box center [1368, 251] width 106 height 46
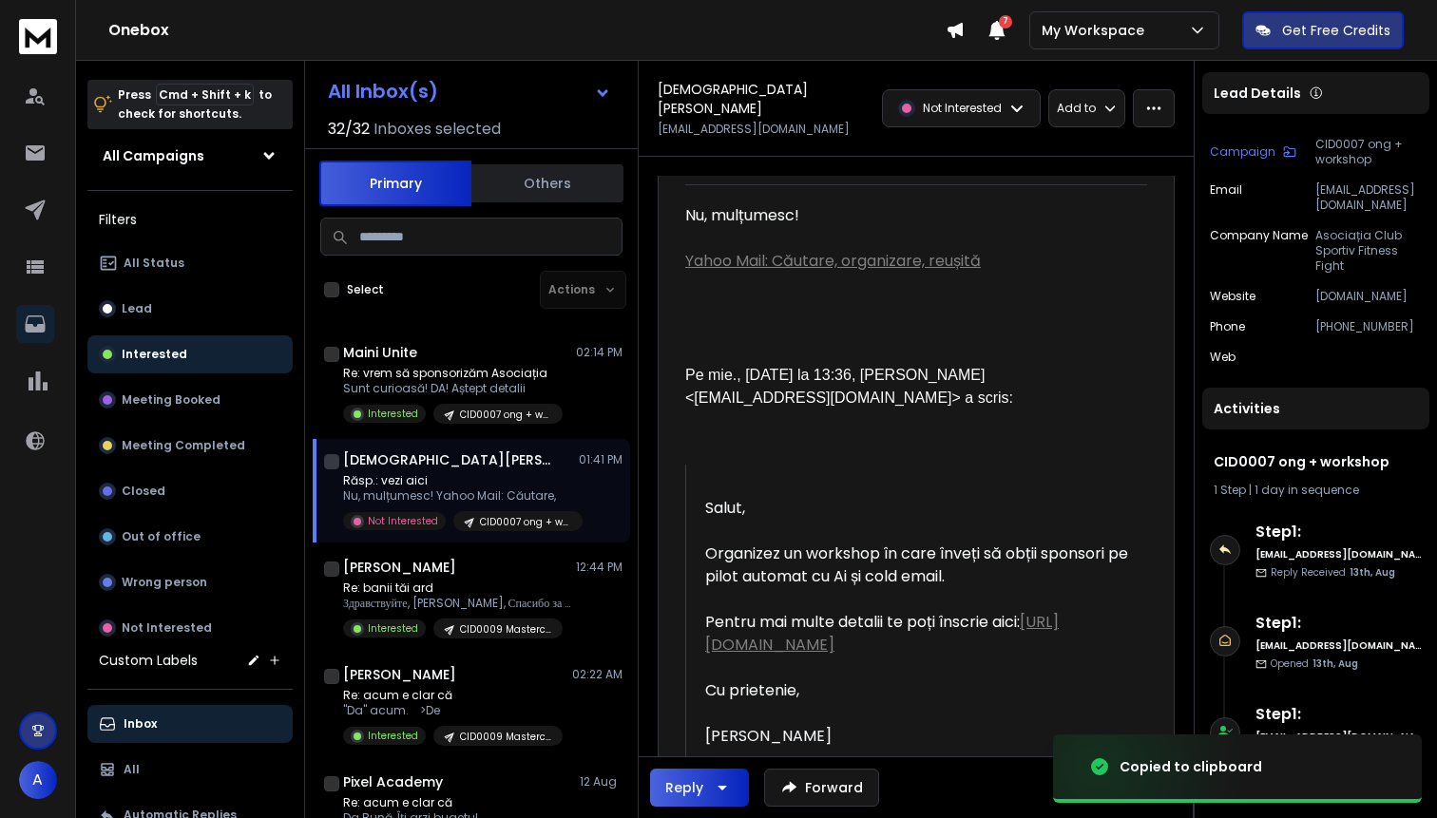
scroll to position [391, 0]
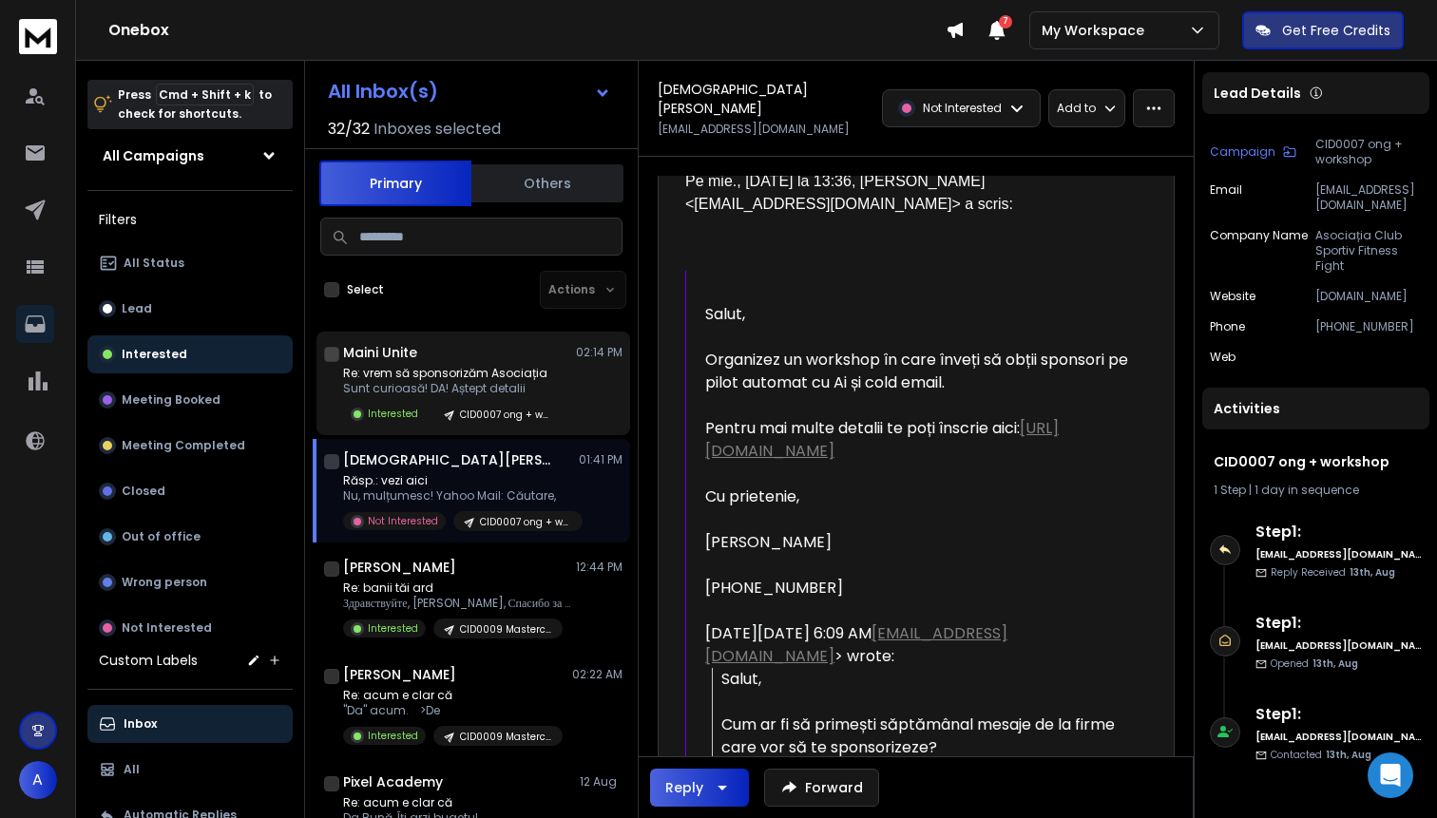
click at [502, 375] on p "Re: vrem să sponsorizăm Asociația" at bounding box center [452, 373] width 219 height 15
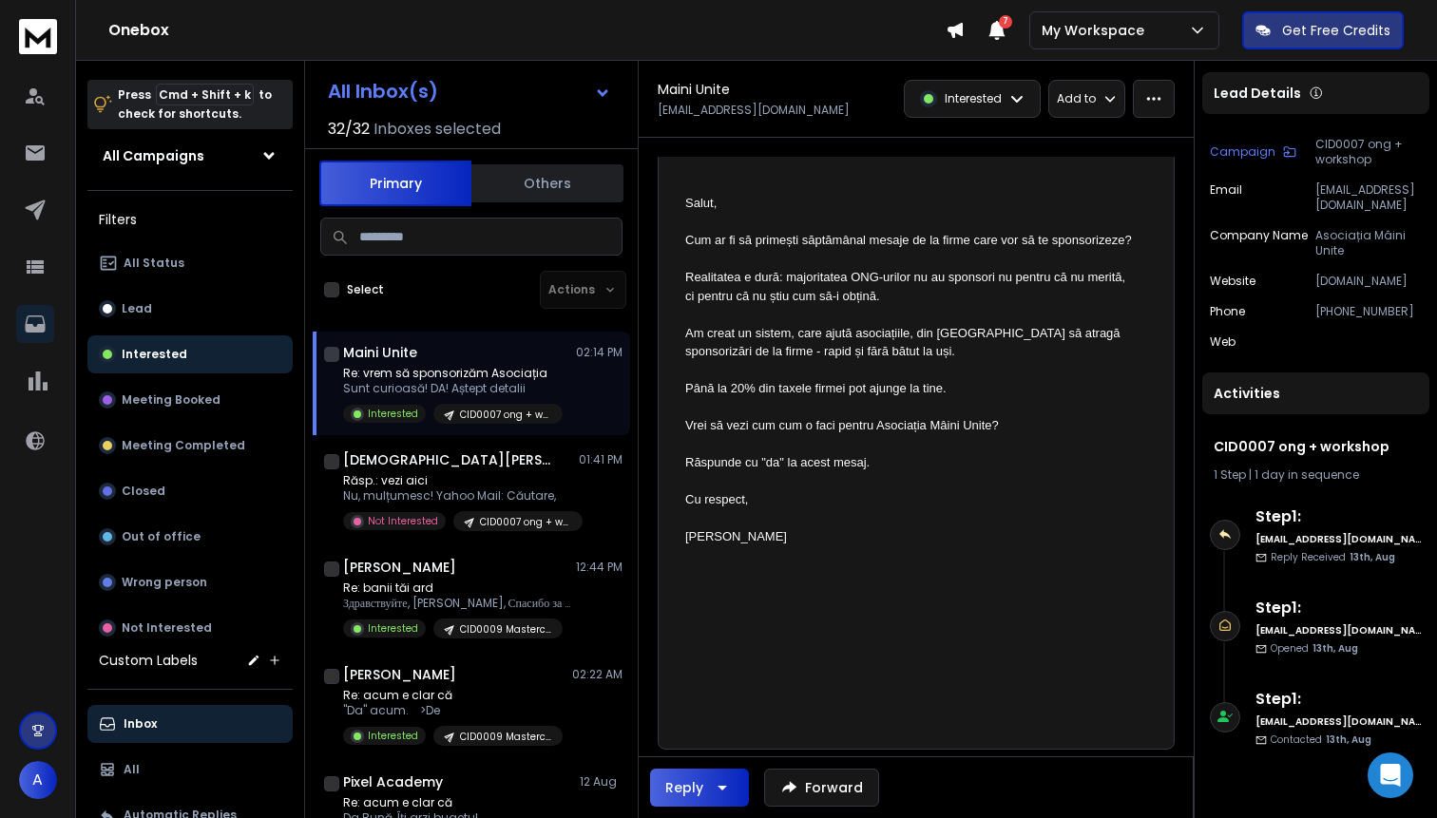
scroll to position [986, 0]
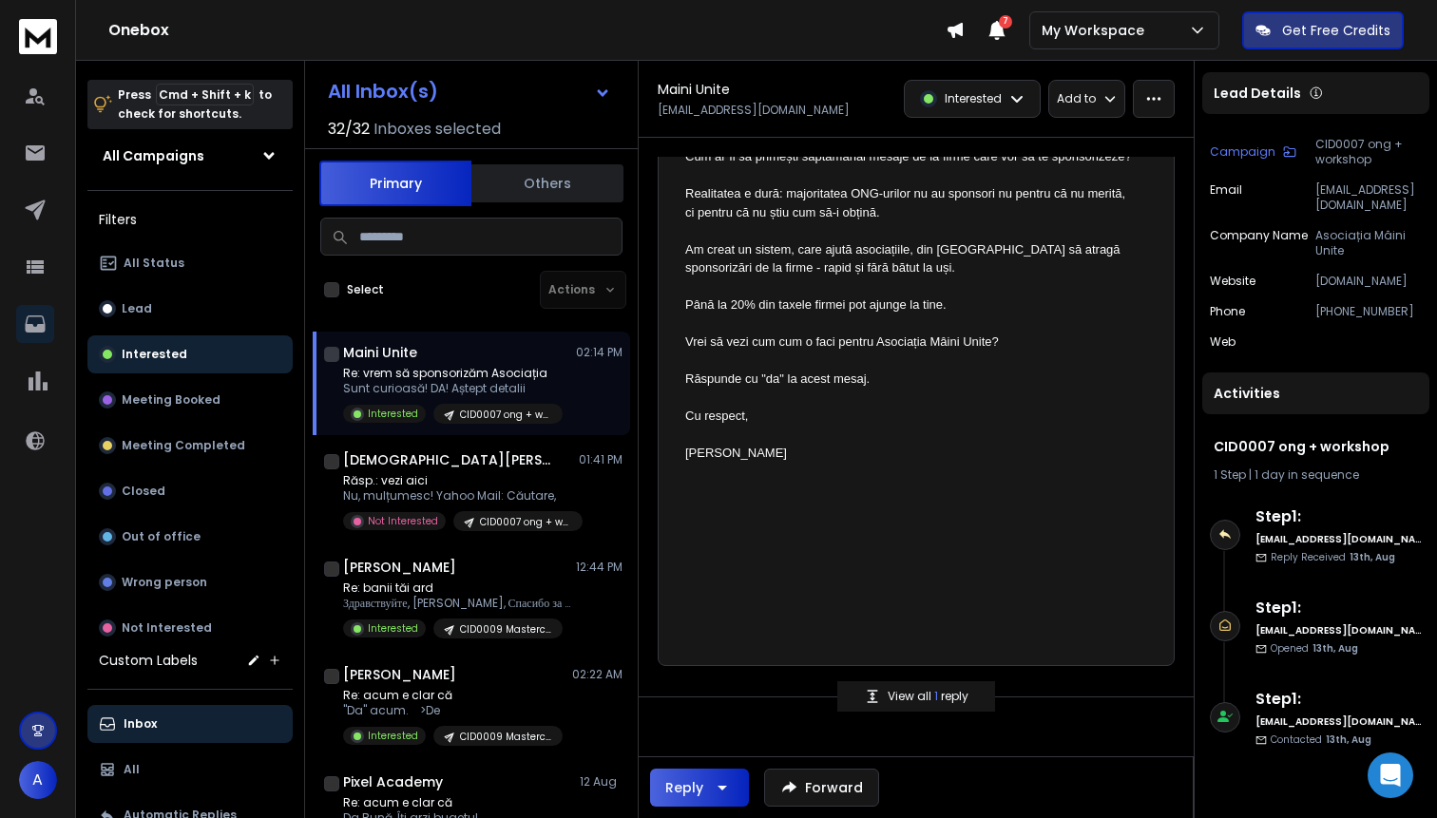
click at [932, 697] on p "View all 1 reply" at bounding box center [927, 696] width 81 height 15
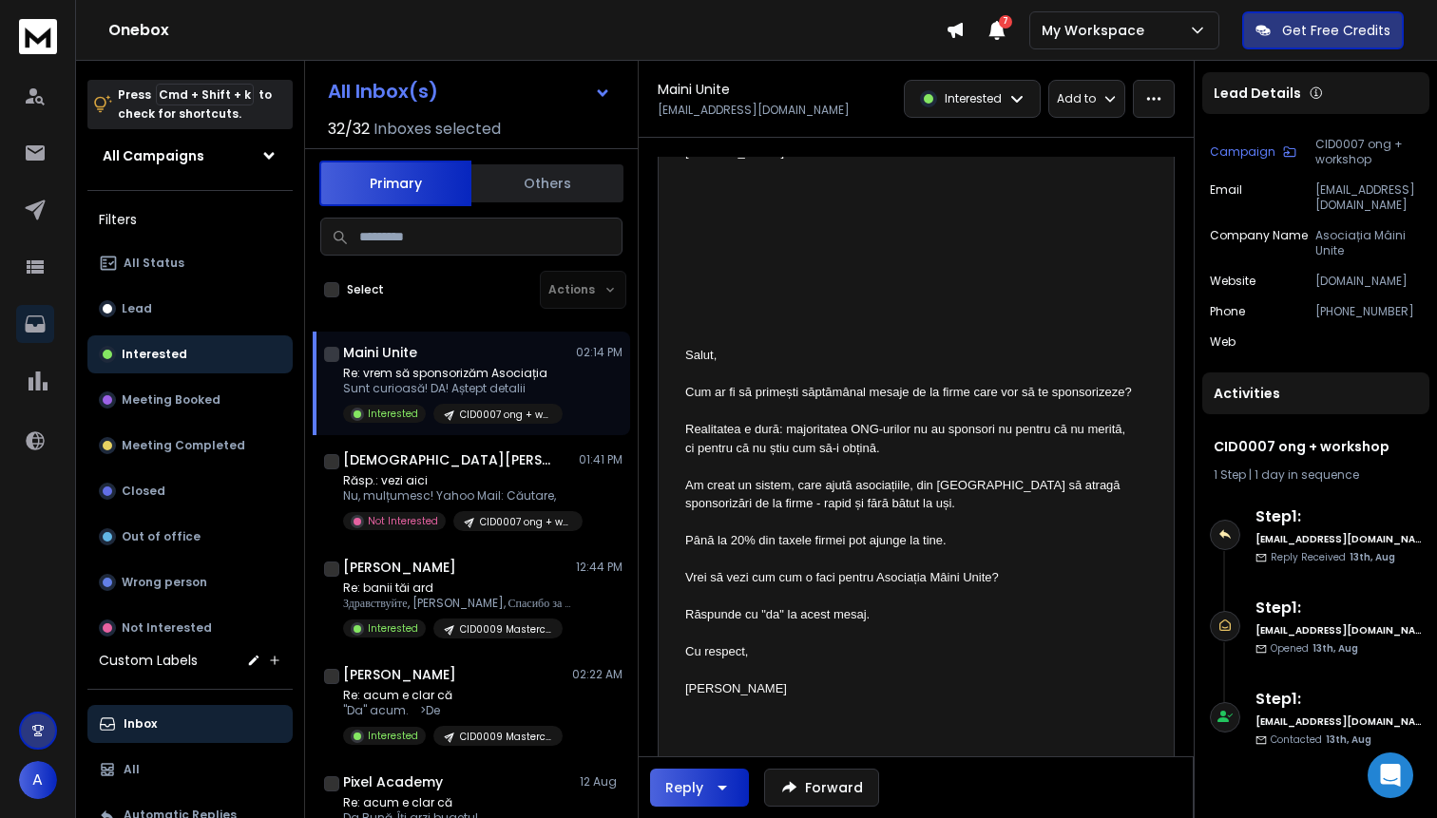
scroll to position [0, 0]
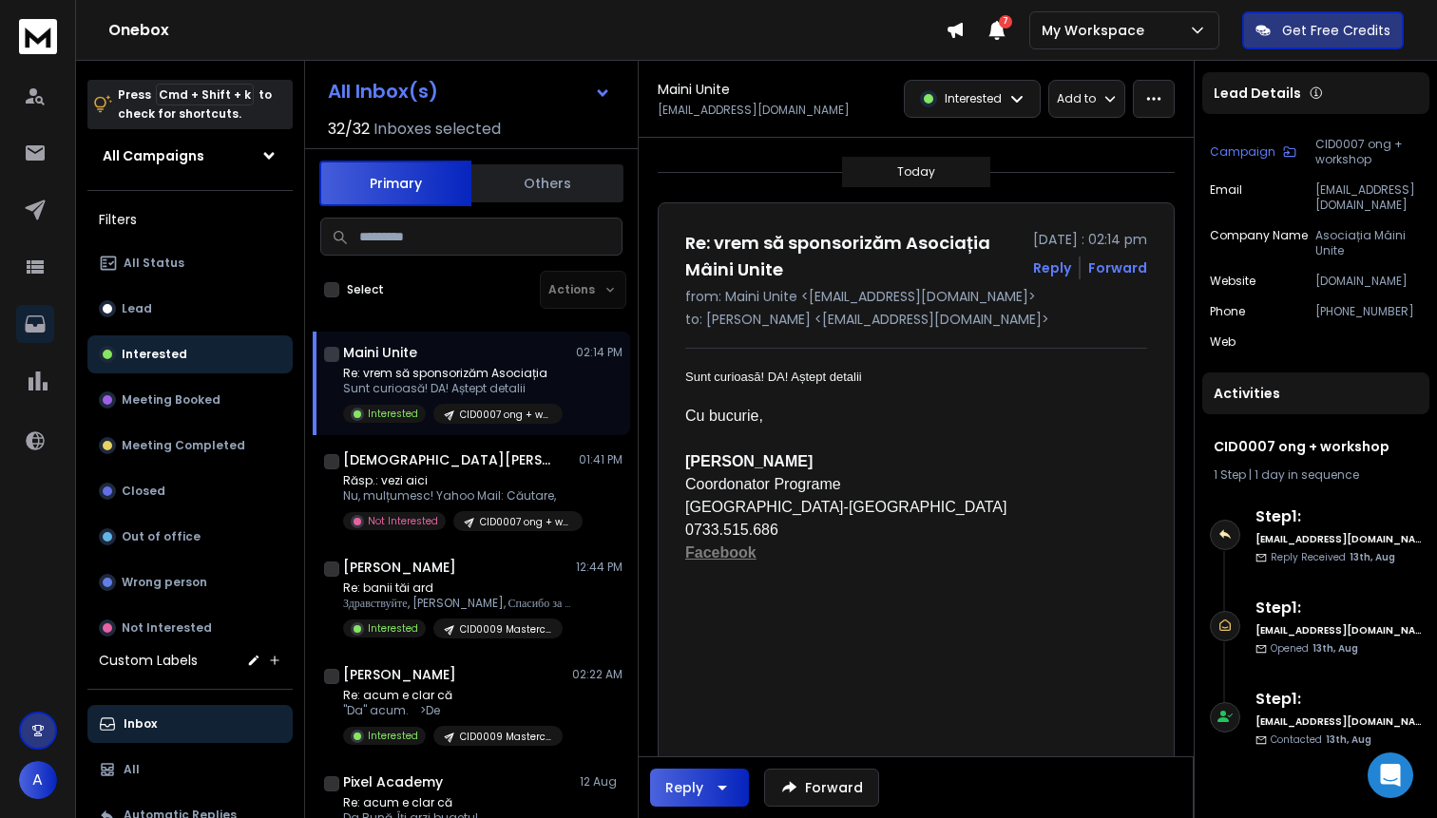
click at [1375, 228] on p "Asociația Mâini Unite" at bounding box center [1368, 243] width 106 height 30
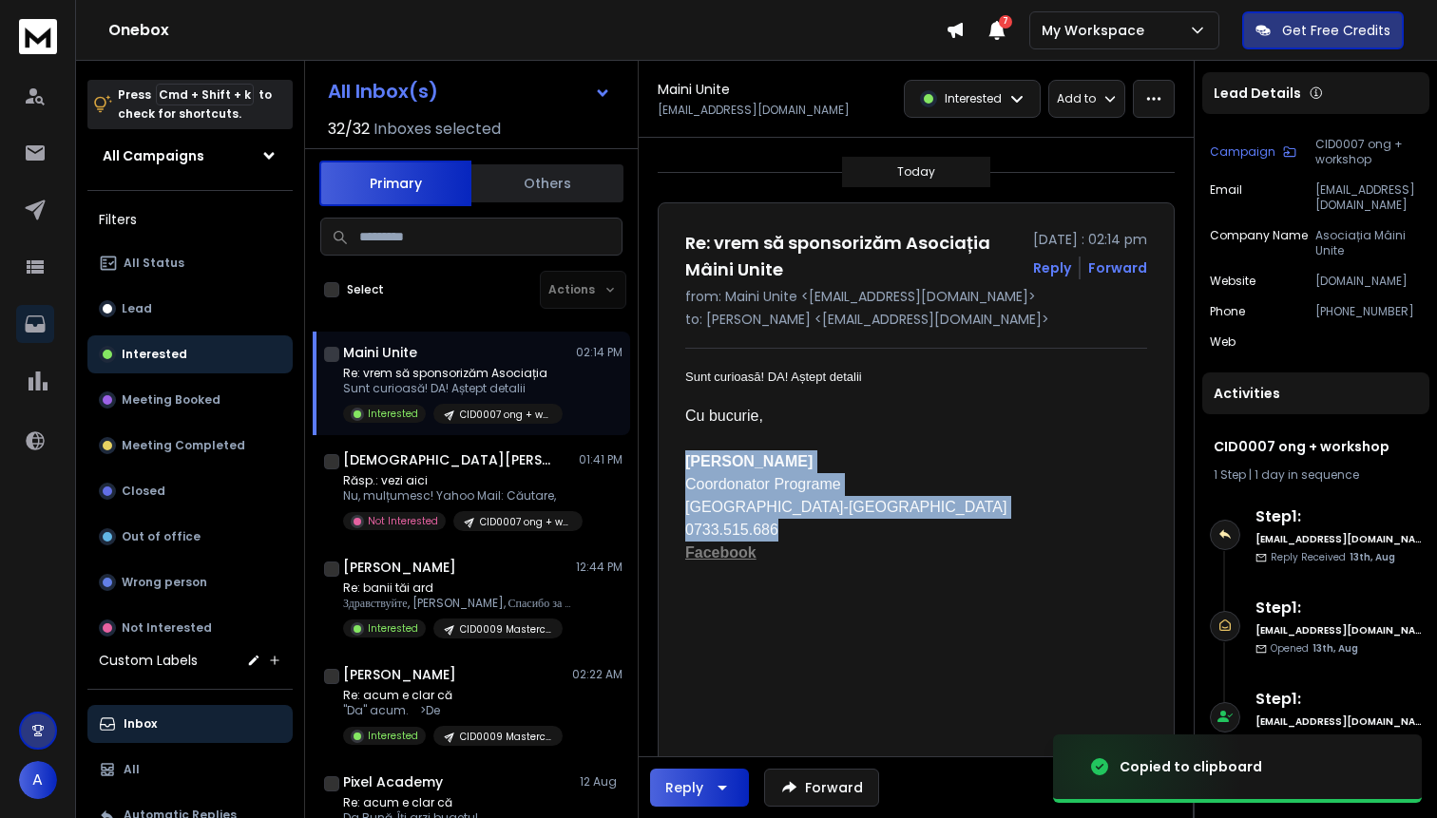
drag, startPoint x: 795, startPoint y: 537, endPoint x: 676, endPoint y: 456, distance: 144.4
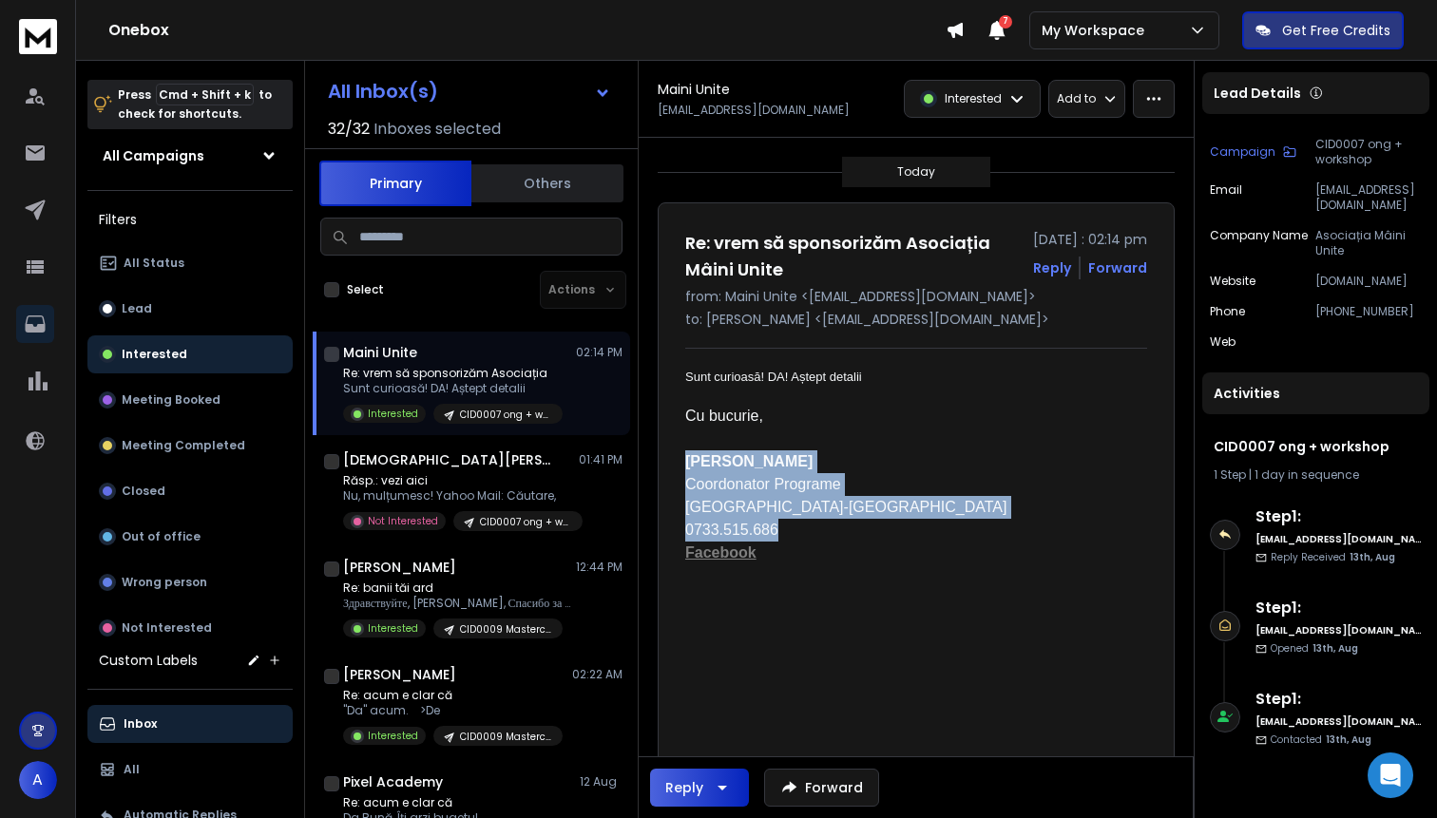
copy div "Ana-Maria Micu Coordonator Programe Sibiu-Romania 0733.515.686"
click at [937, 532] on div "0733.515.686" at bounding box center [908, 530] width 447 height 23
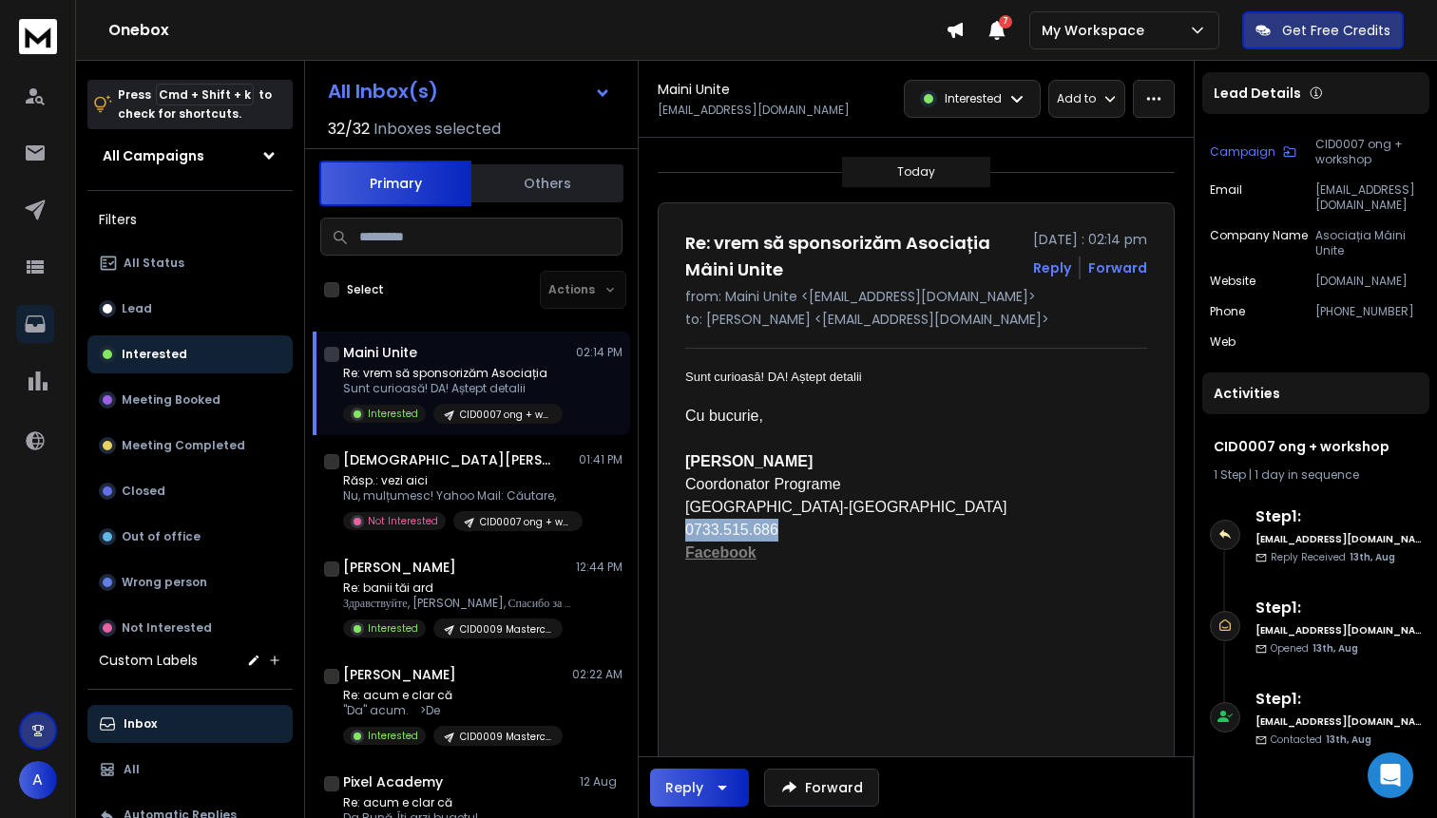
drag, startPoint x: 795, startPoint y: 529, endPoint x: 681, endPoint y: 529, distance: 114.0
copy div "0733.515.686"
click at [792, 508] on div "Sibiu-Romania" at bounding box center [908, 507] width 447 height 23
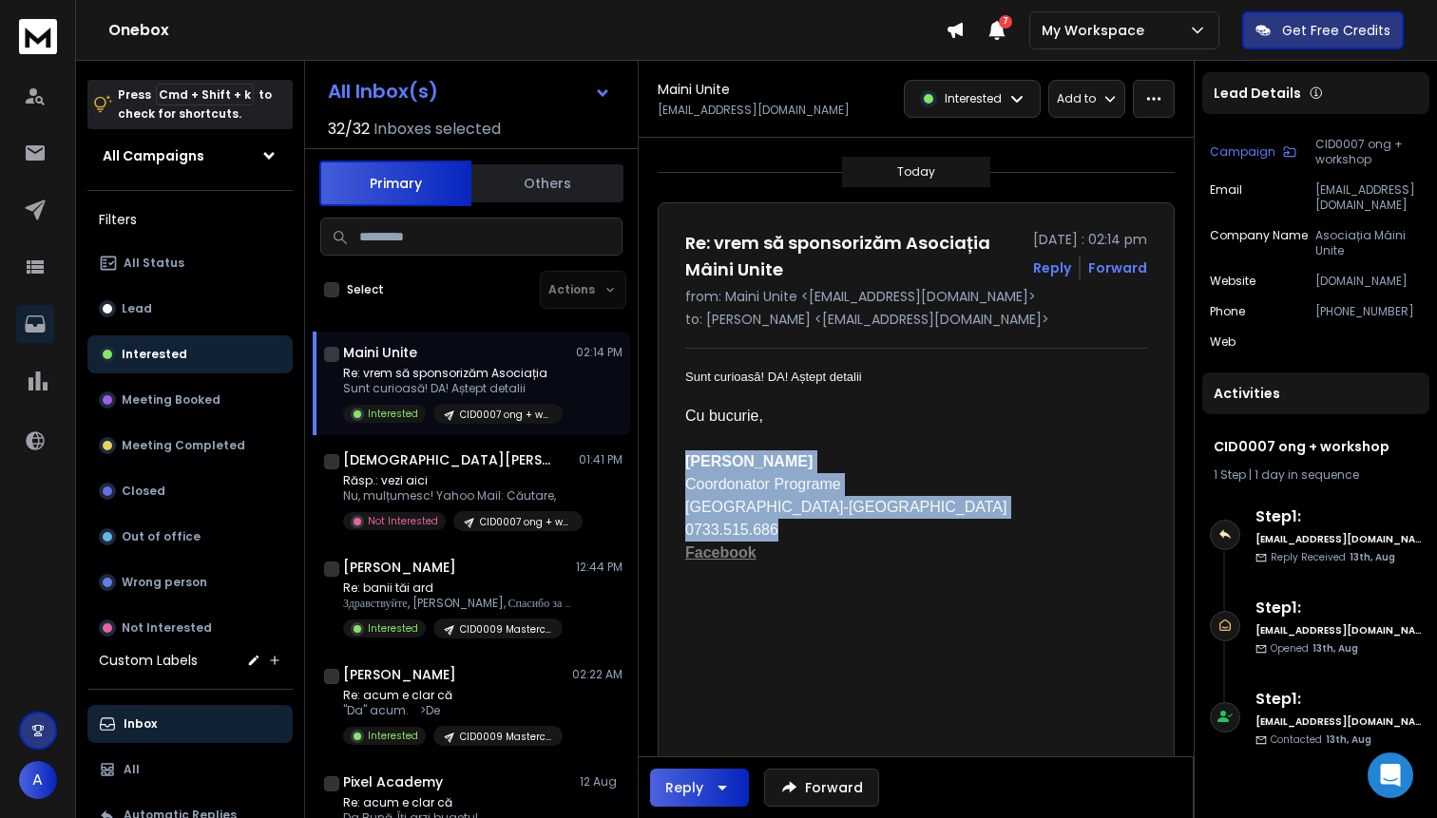
drag, startPoint x: 790, startPoint y: 525, endPoint x: 687, endPoint y: 457, distance: 123.3
click at [687, 457] on div "Cu bucurie, Ana-Maria Micu Coordonator Programe Sibiu-Romania 0733.515.686 Face…" at bounding box center [908, 485] width 447 height 160
copy div "Ana-Maria Micu Coordonator Programe Sibiu-Romania 0733.515.686"
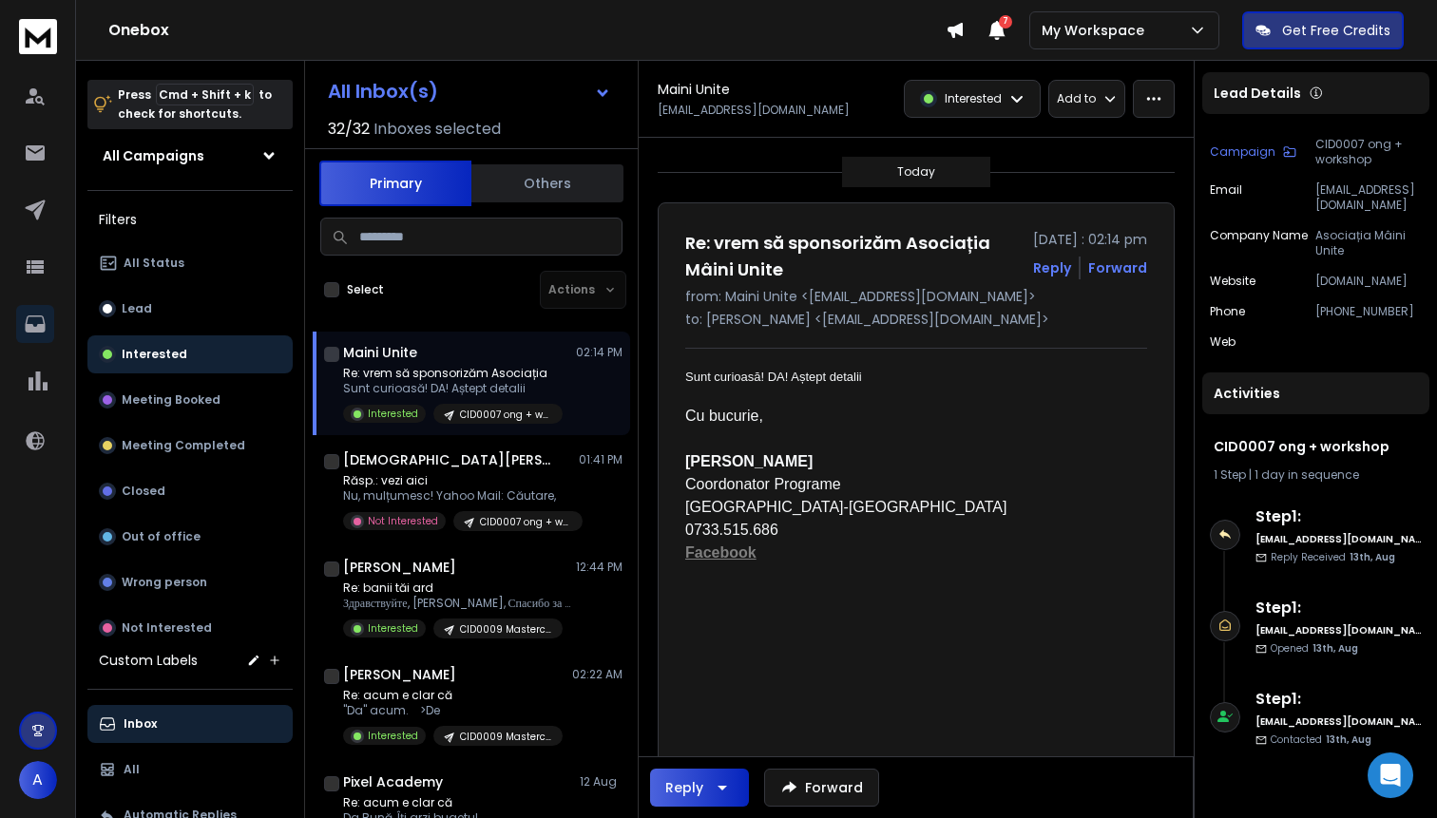
click at [792, 548] on div "Cu bucurie, Ana-Maria Micu Coordonator Programe Sibiu-Romania 0733.515.686 Face…" at bounding box center [908, 485] width 447 height 160
drag, startPoint x: 786, startPoint y: 533, endPoint x: 663, endPoint y: 532, distance: 122.6
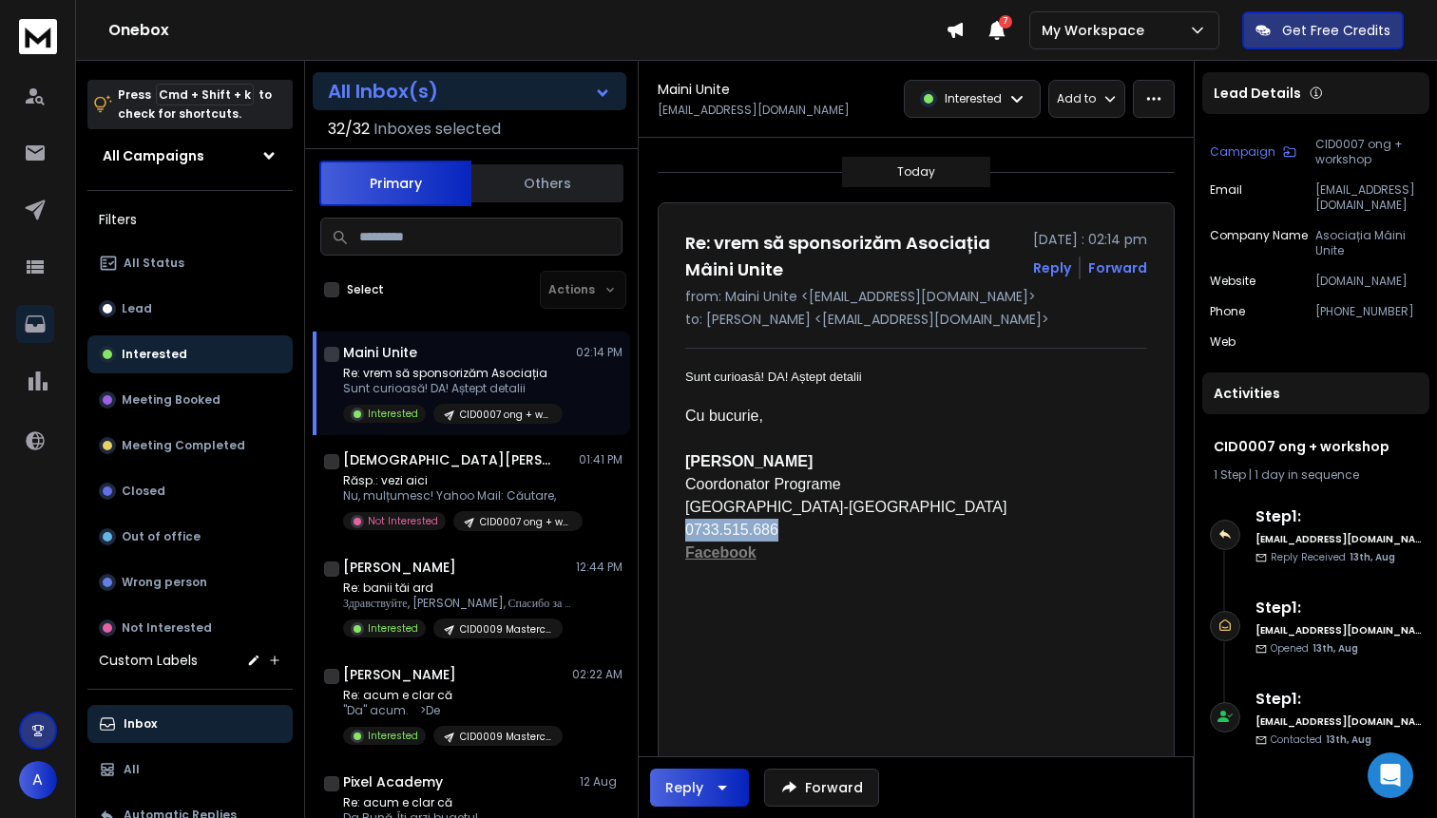
copy div "0733.515.686"
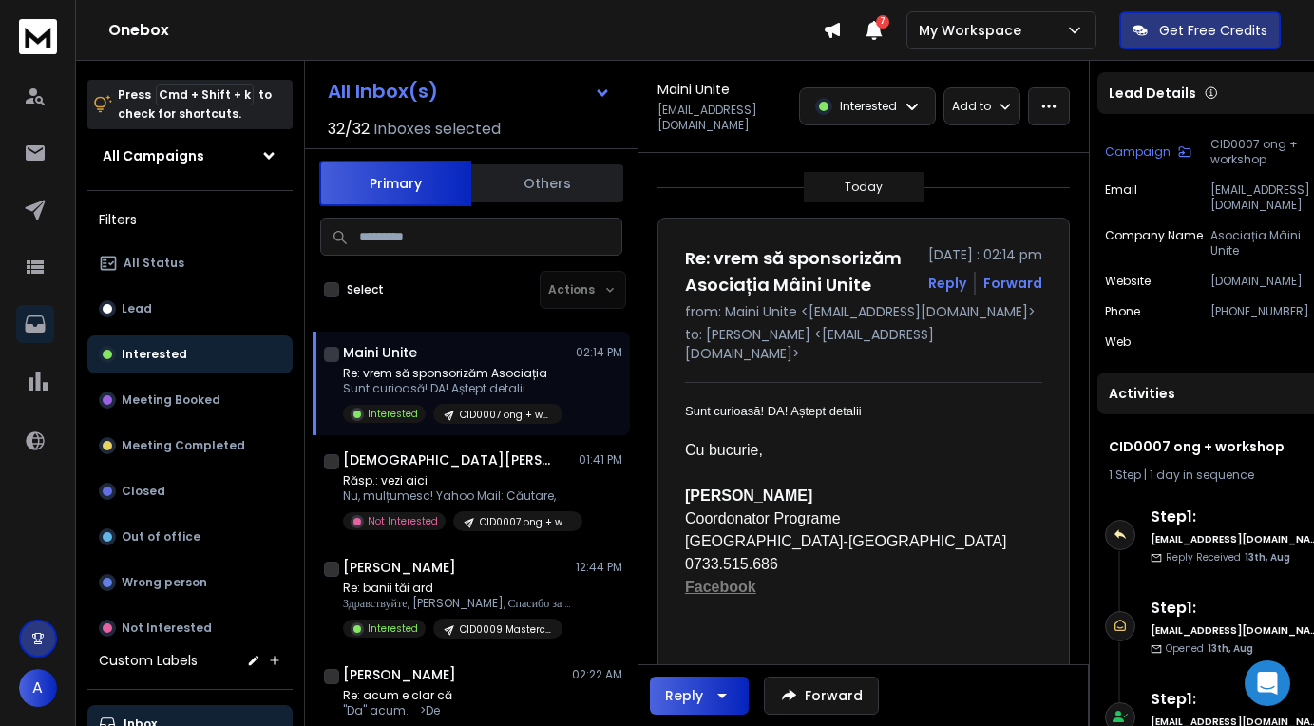
click at [403, 385] on p "Sunt curioasă! DA! Aștept detalii" at bounding box center [452, 388] width 219 height 15
click at [935, 89] on div "Interested" at bounding box center [867, 106] width 135 height 36
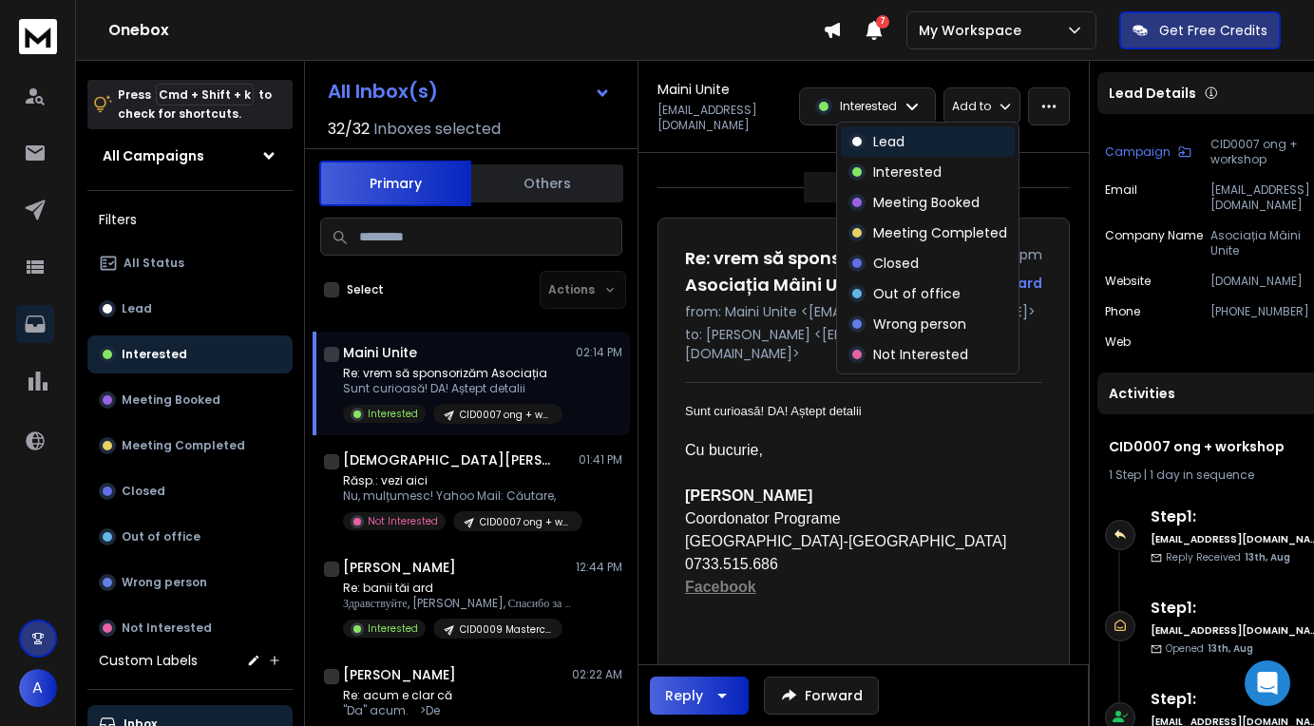
click at [907, 135] on div "Lead" at bounding box center [928, 141] width 174 height 30
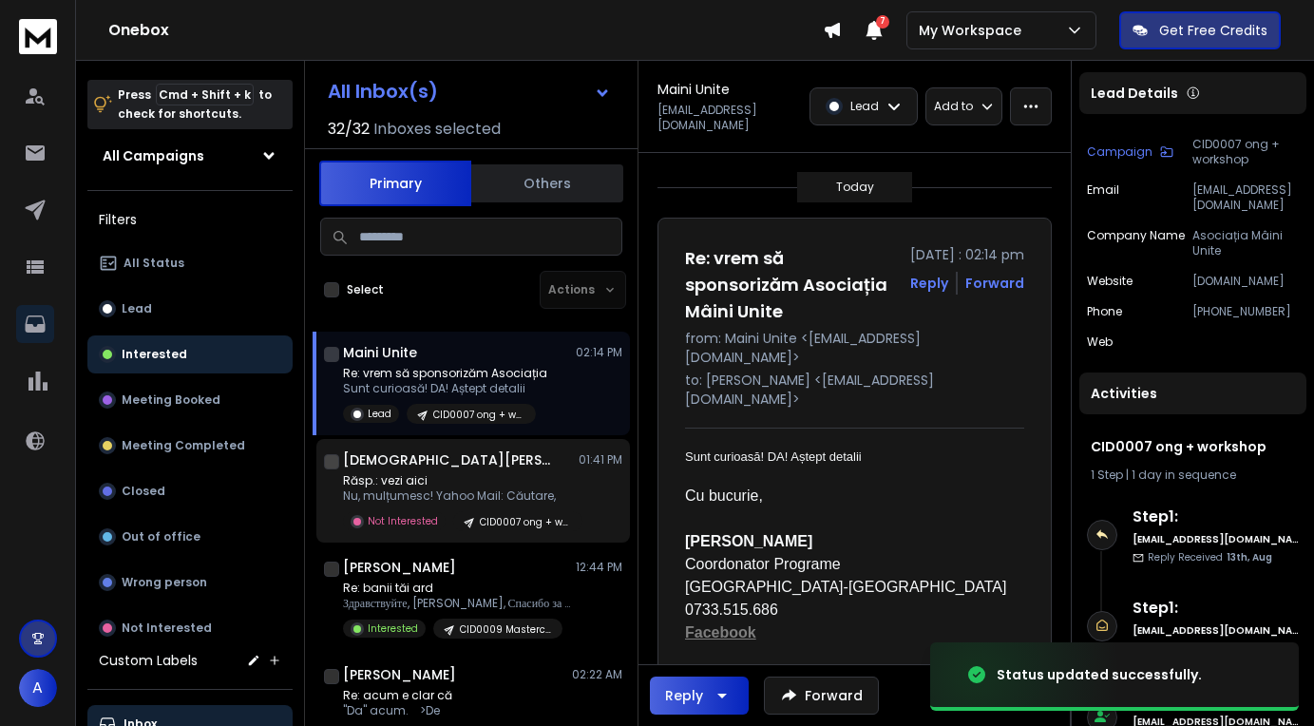
click at [467, 498] on p "Nu, mulțumesc! Yahoo Mail: Căutare," at bounding box center [457, 495] width 228 height 15
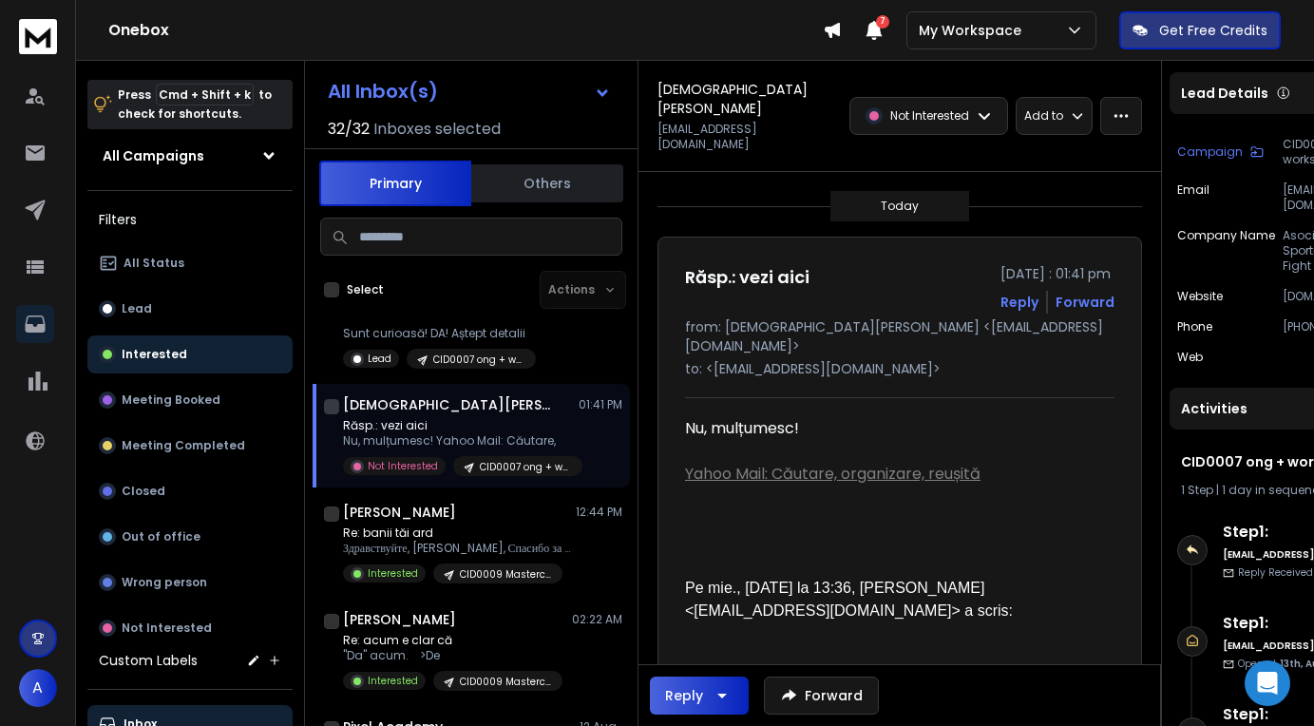
scroll to position [85, 0]
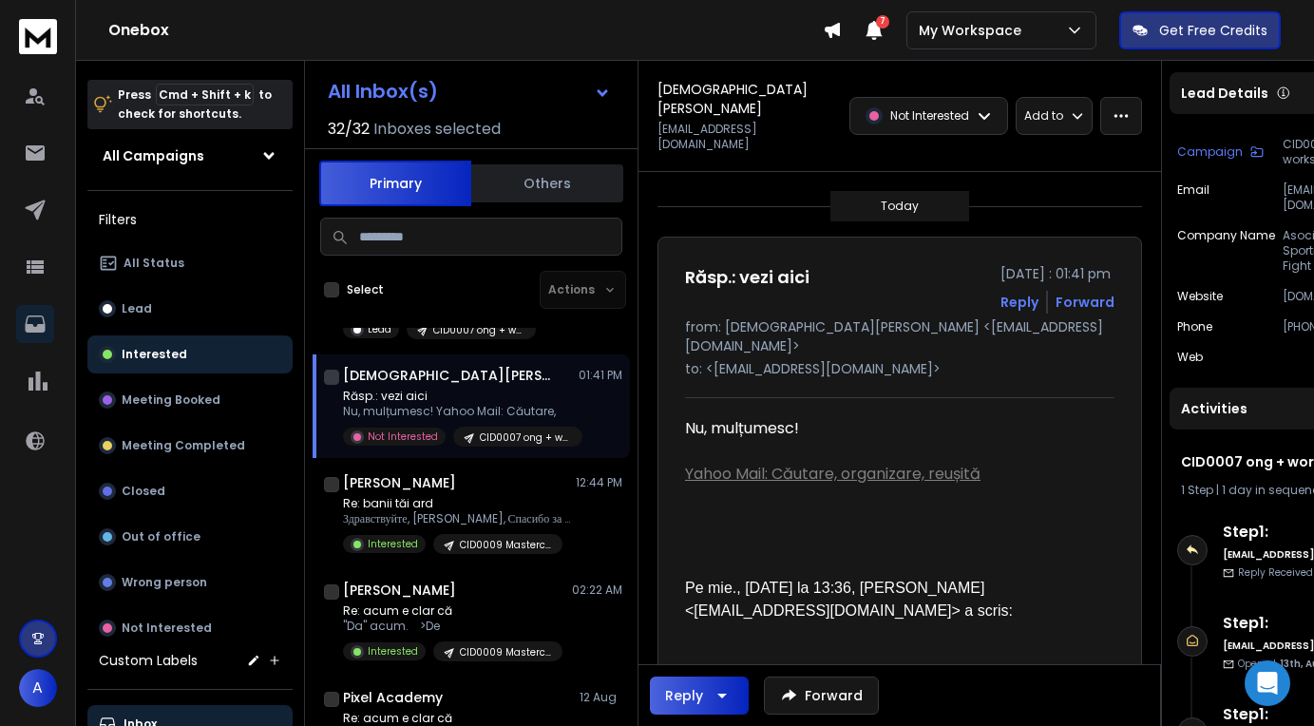
click at [467, 497] on p "Re: banii tăi ard" at bounding box center [457, 503] width 228 height 15
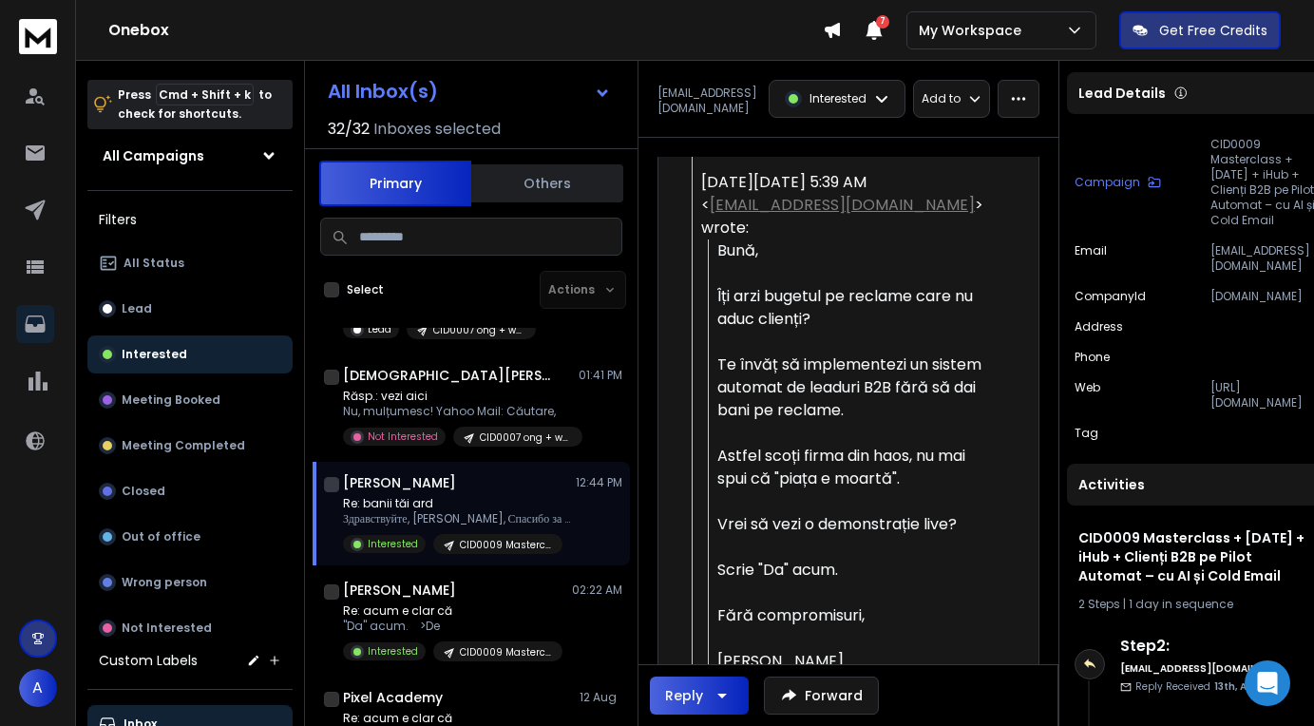
scroll to position [1273, 0]
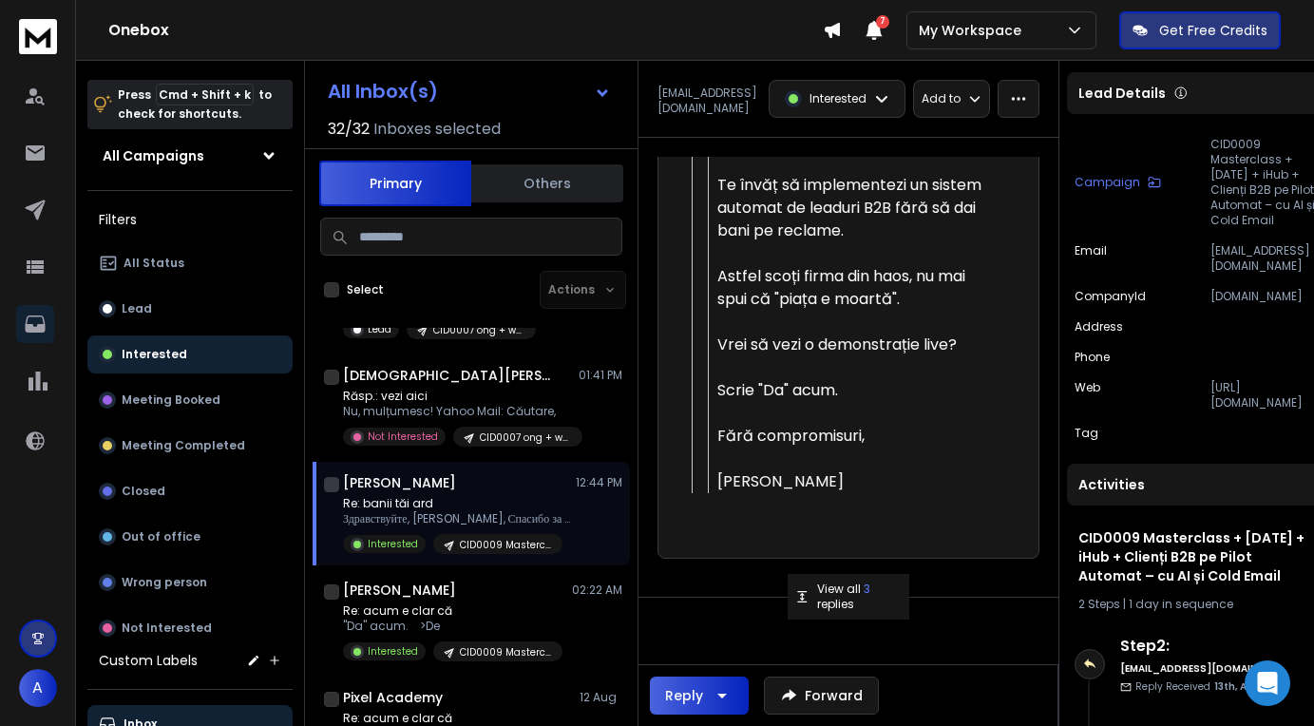
click at [864, 589] on span "3" at bounding box center [867, 589] width 7 height 16
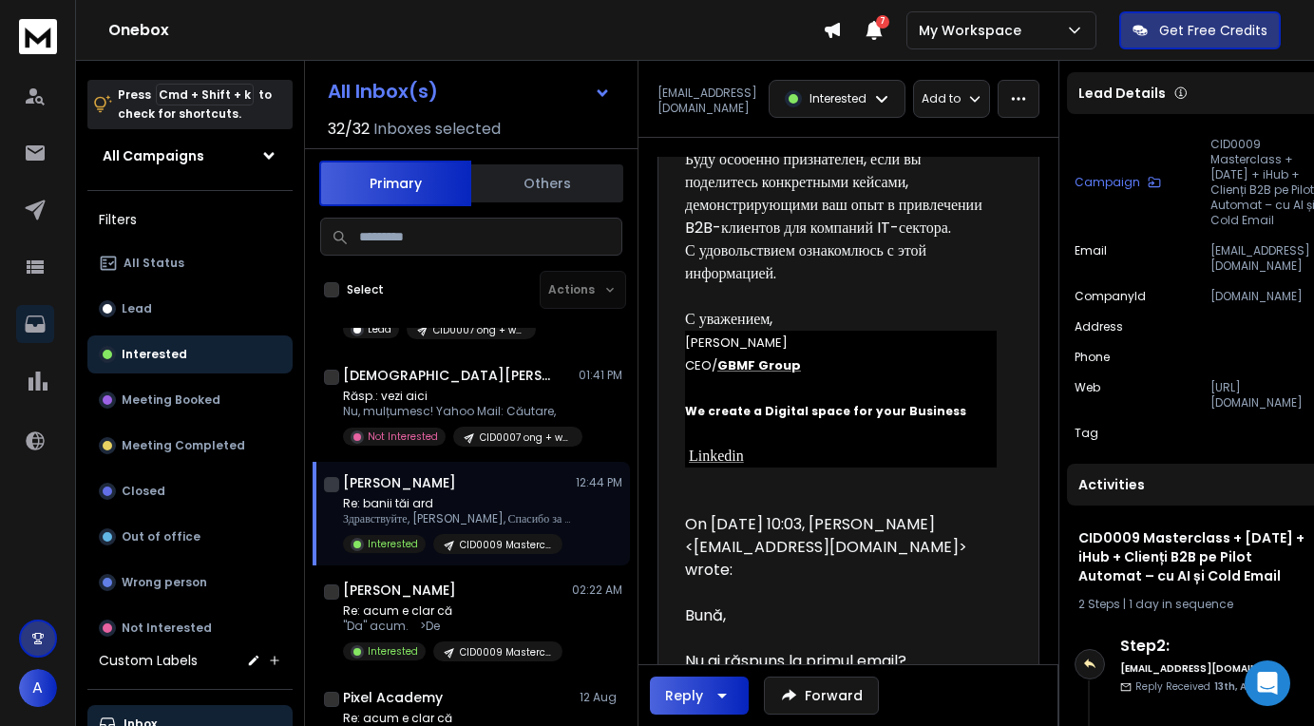
scroll to position [2167, 0]
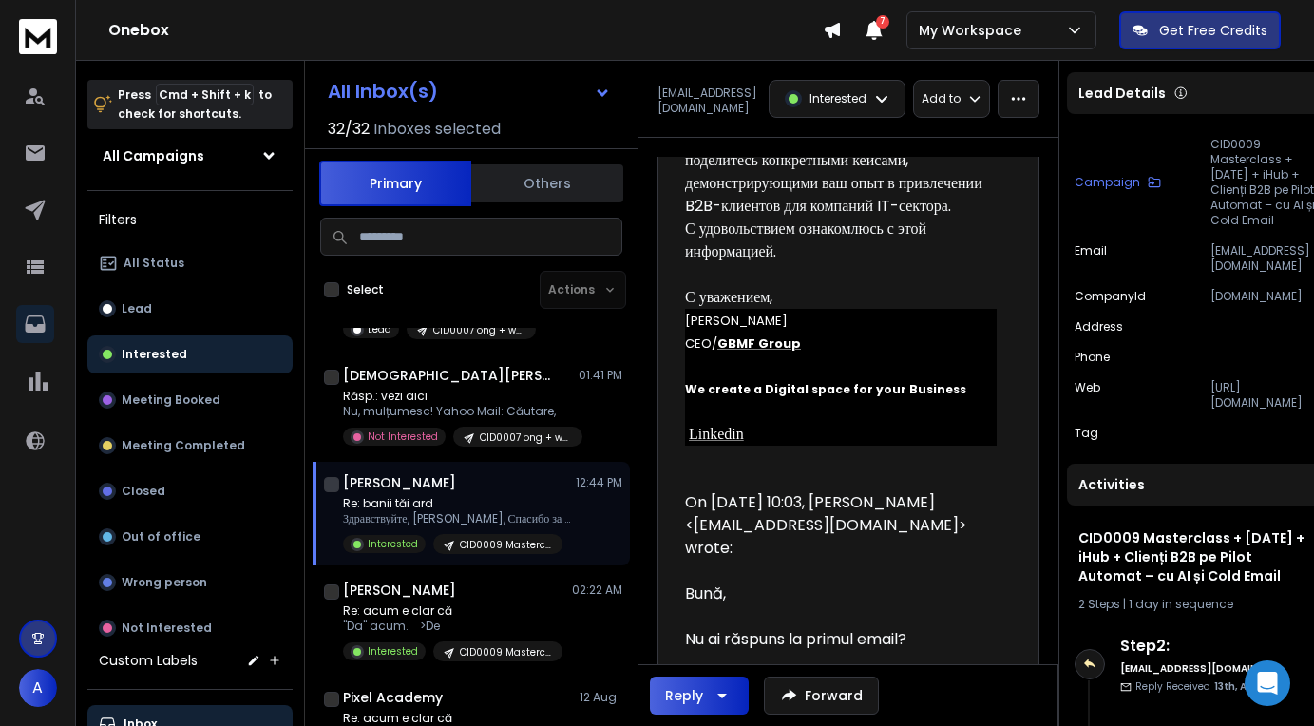
click at [767, 353] on font "GBMF Group" at bounding box center [759, 343] width 84 height 18
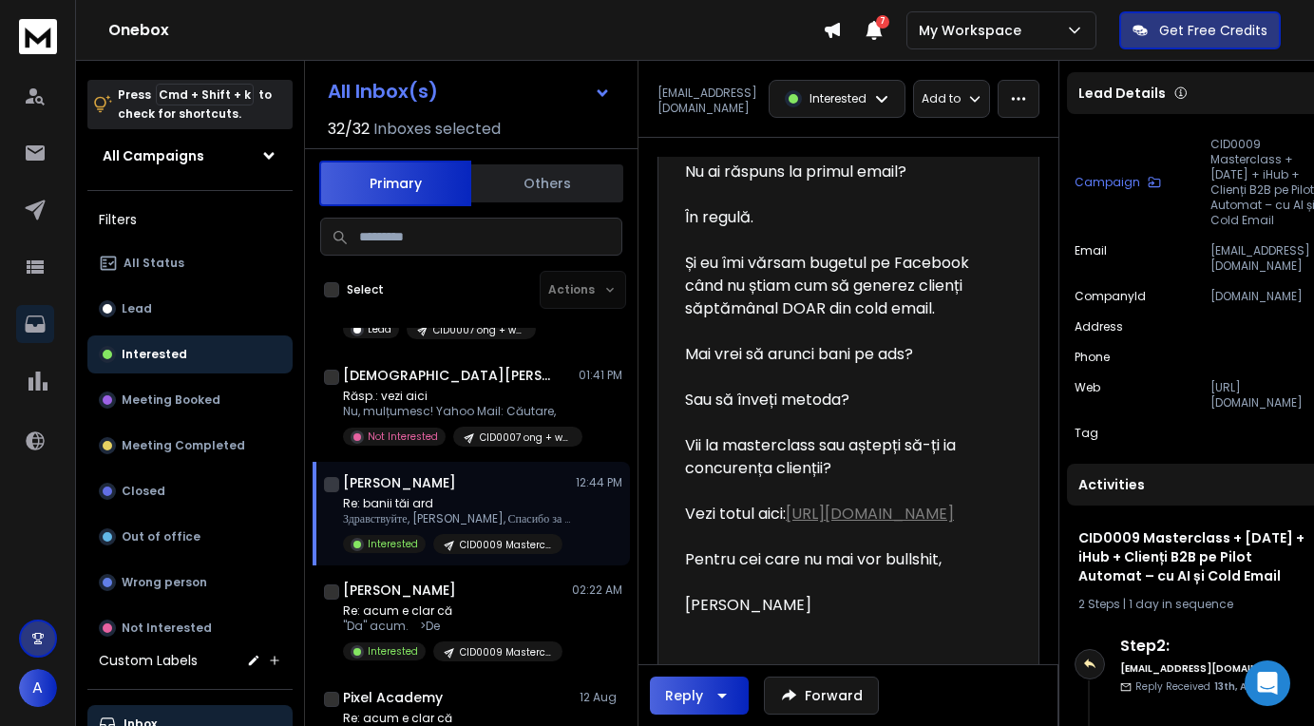
scroll to position [2632, 0]
